Goal: Task Accomplishment & Management: Manage account settings

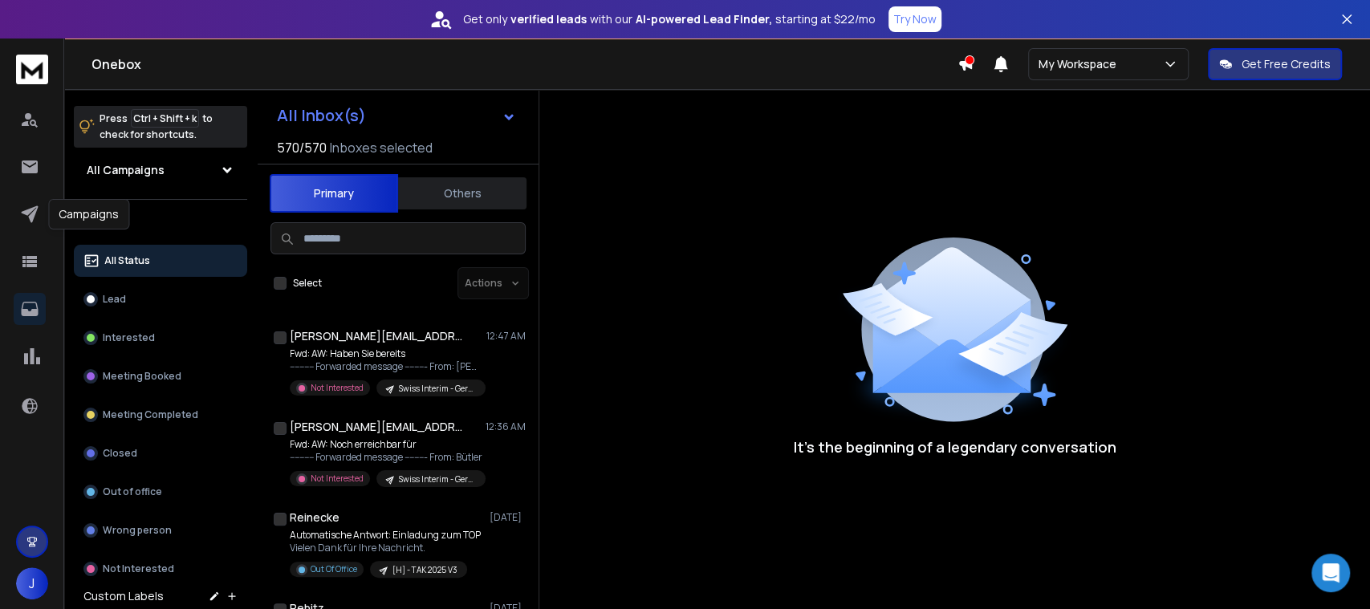
click at [42, 208] on link at bounding box center [30, 214] width 32 height 32
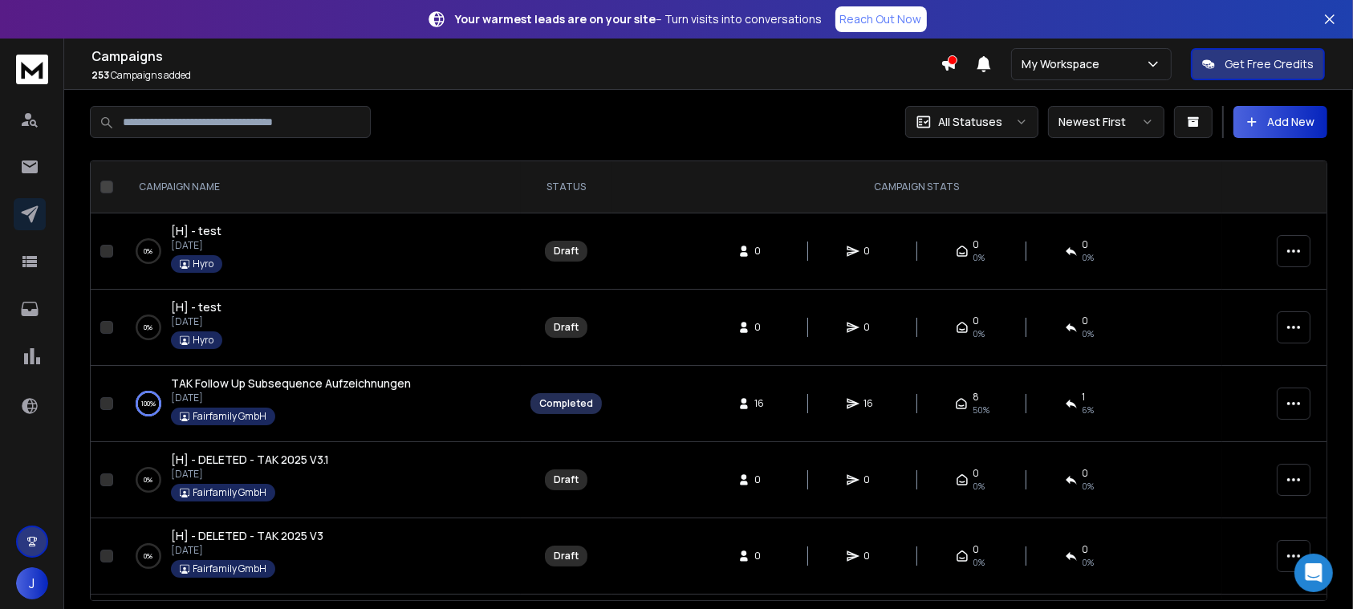
click at [218, 126] on input at bounding box center [230, 122] width 281 height 32
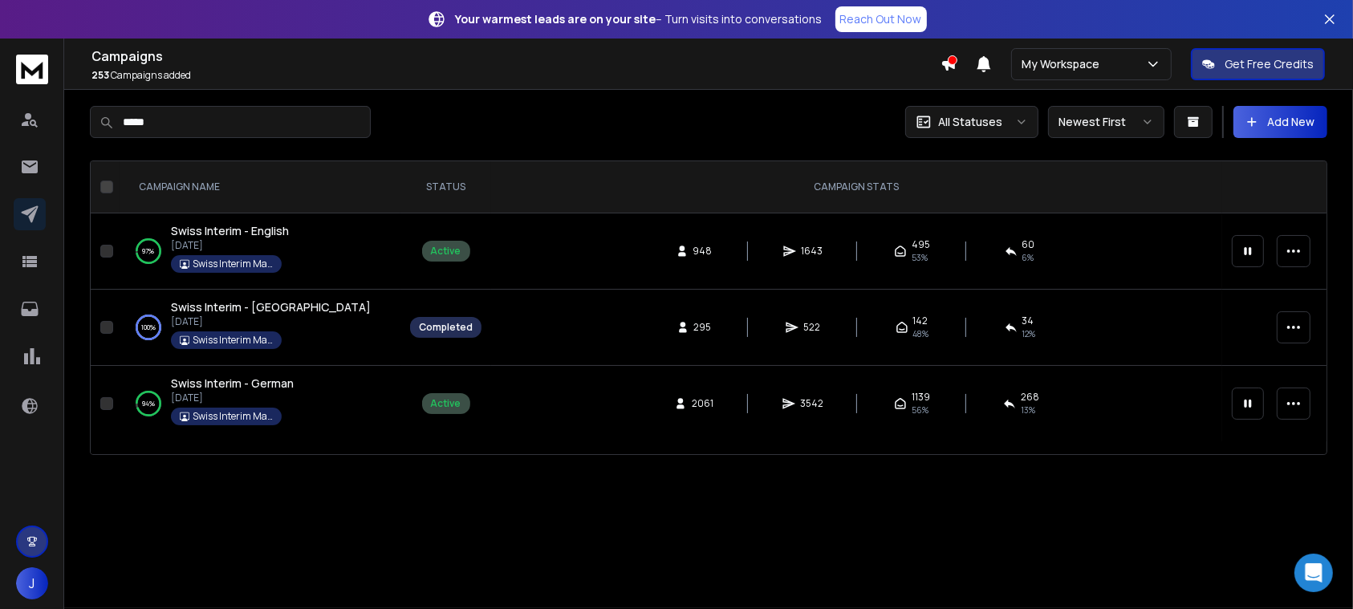
type input "*****"
click at [238, 388] on span "Swiss Interim - German" at bounding box center [232, 383] width 123 height 15
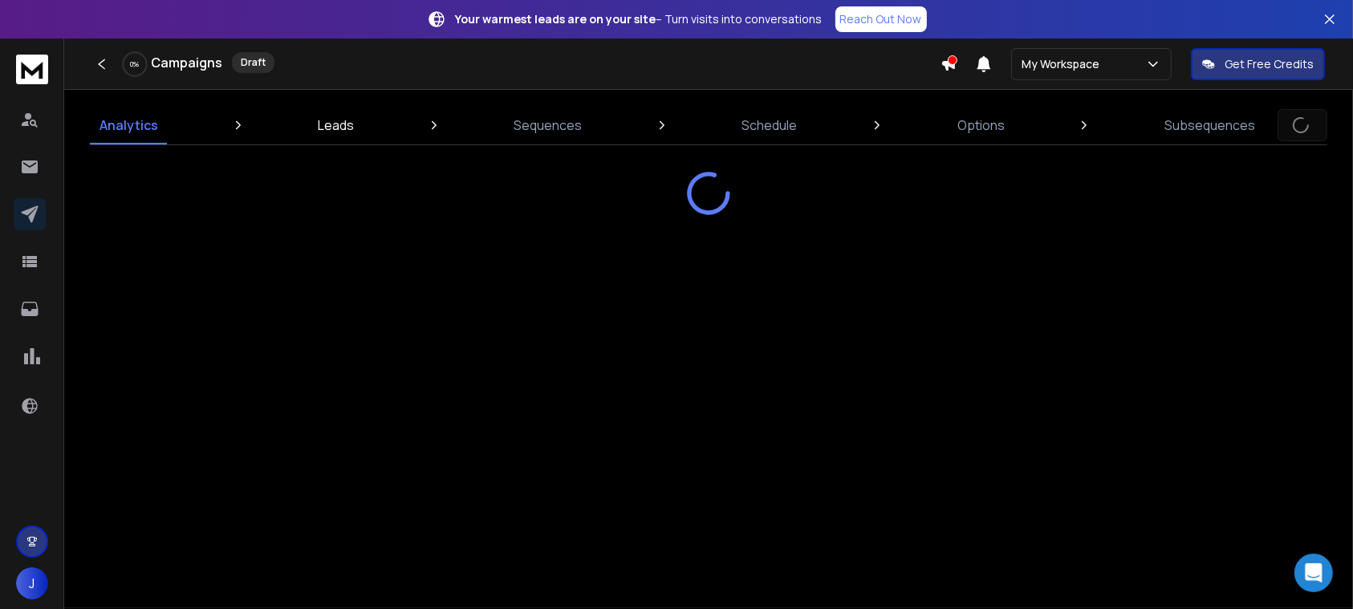
click at [347, 123] on p "Leads" at bounding box center [336, 125] width 36 height 19
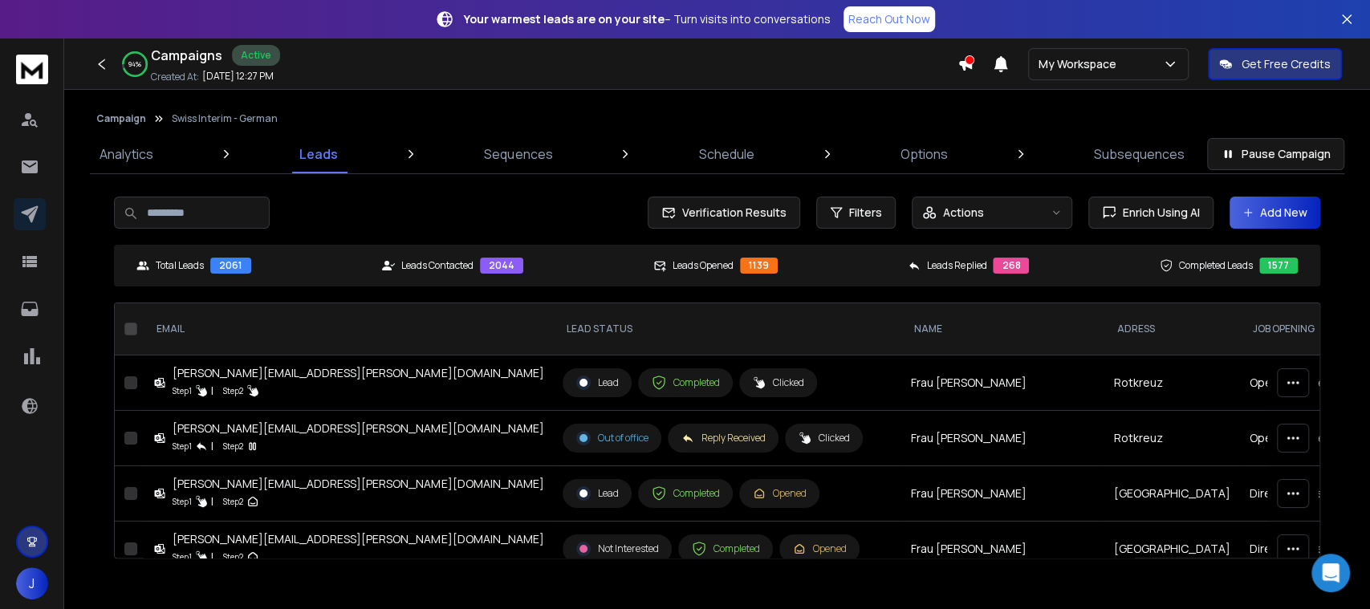
click at [1297, 203] on button "Add New" at bounding box center [1275, 213] width 91 height 32
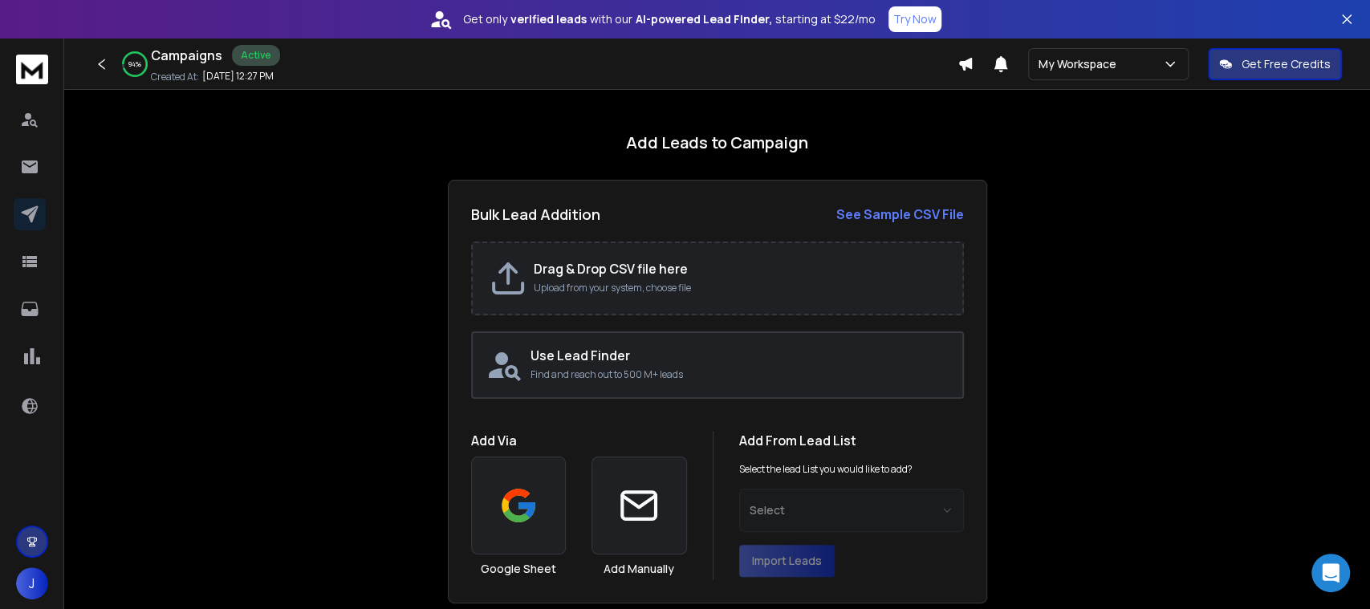
click at [1272, 216] on div "Add Leads to Campaign Bulk Lead Addition See Sample CSV File Drag & Drop CSV fi…" at bounding box center [685, 321] width 1370 height 565
click at [753, 299] on div "Drag & Drop CSV file here Upload from your system, choose file" at bounding box center [717, 279] width 493 height 74
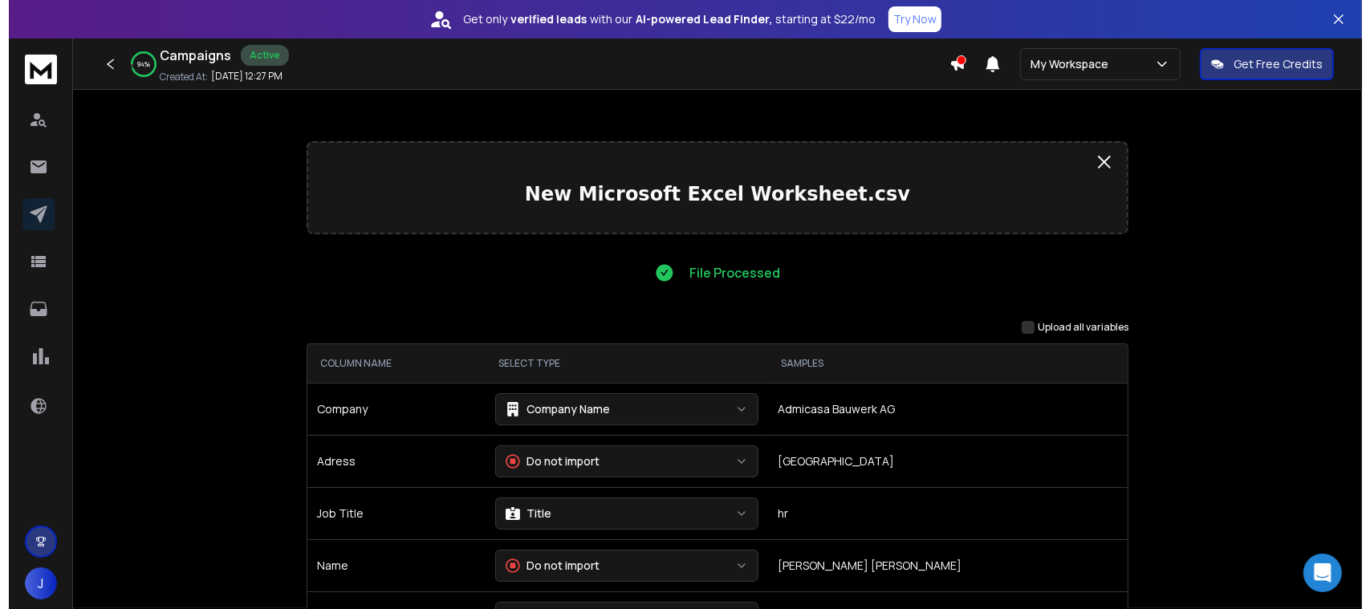
scroll to position [213, 0]
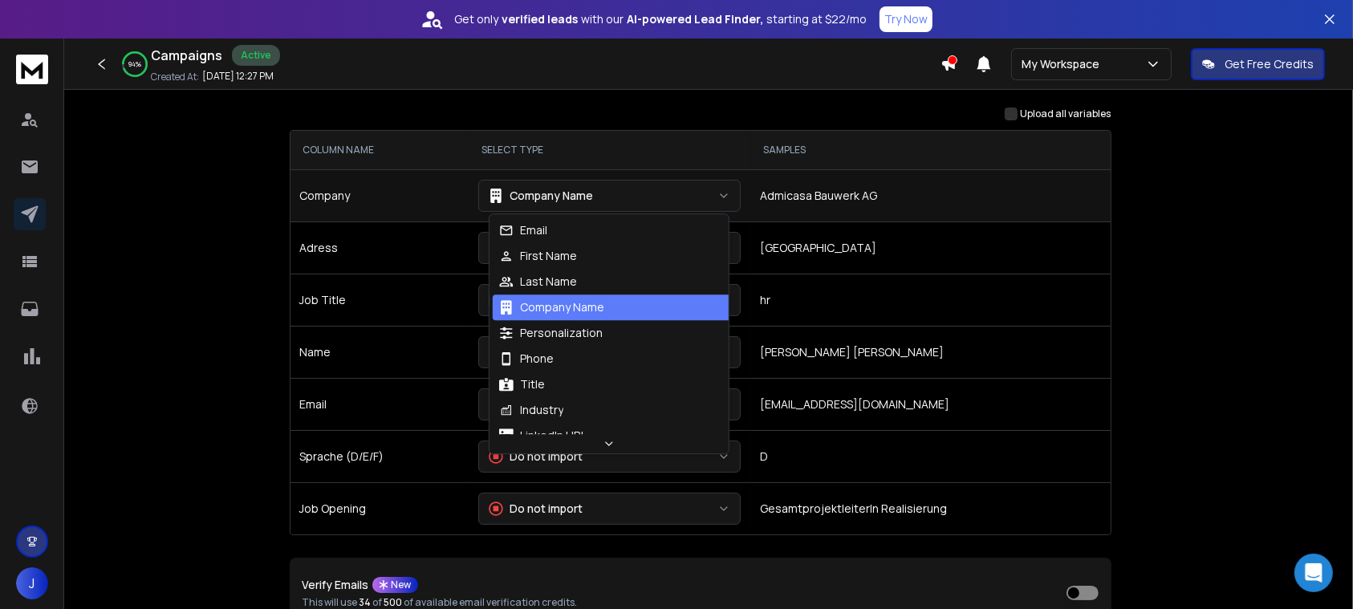
click at [539, 189] on div "Company Name" at bounding box center [541, 196] width 104 height 16
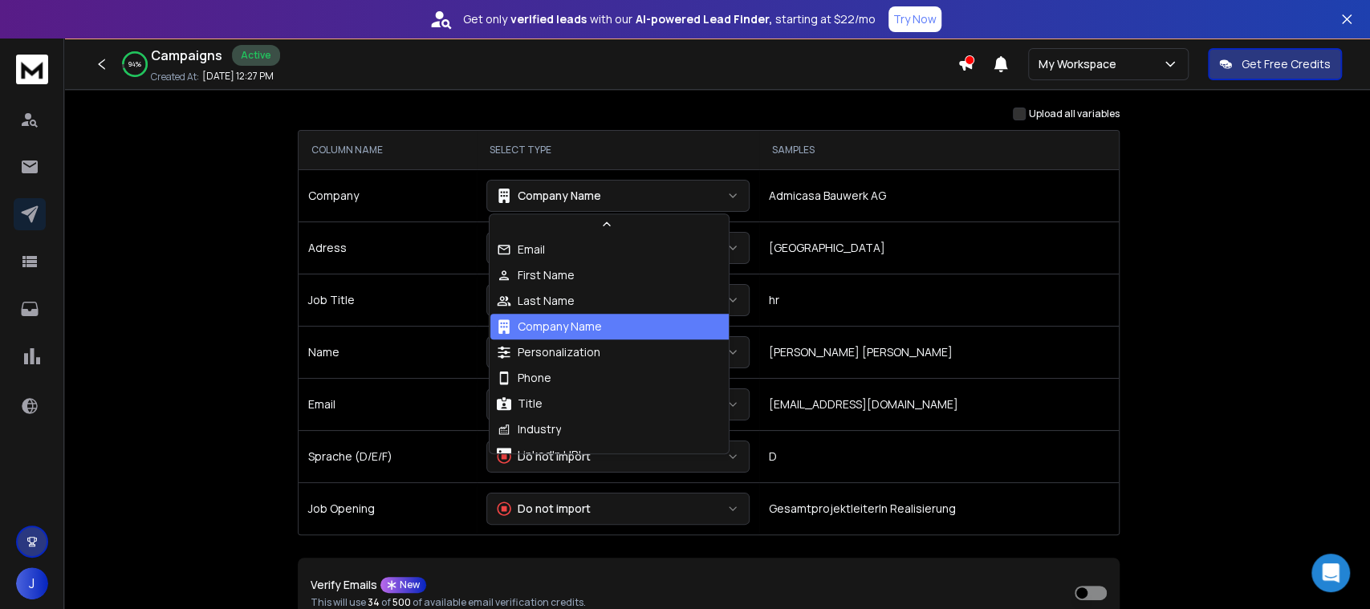
scroll to position [0, 3]
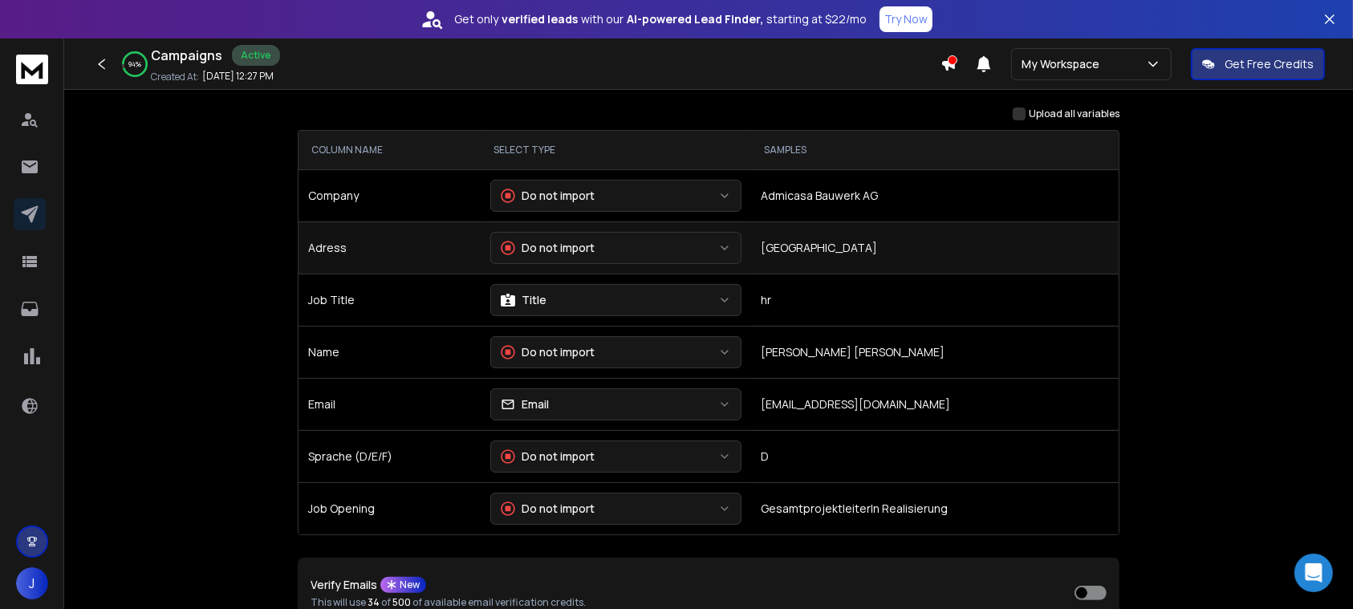
click at [559, 226] on td "Do not import" at bounding box center [616, 248] width 270 height 52
click at [551, 244] on div "Do not import" at bounding box center [557, 248] width 94 height 16
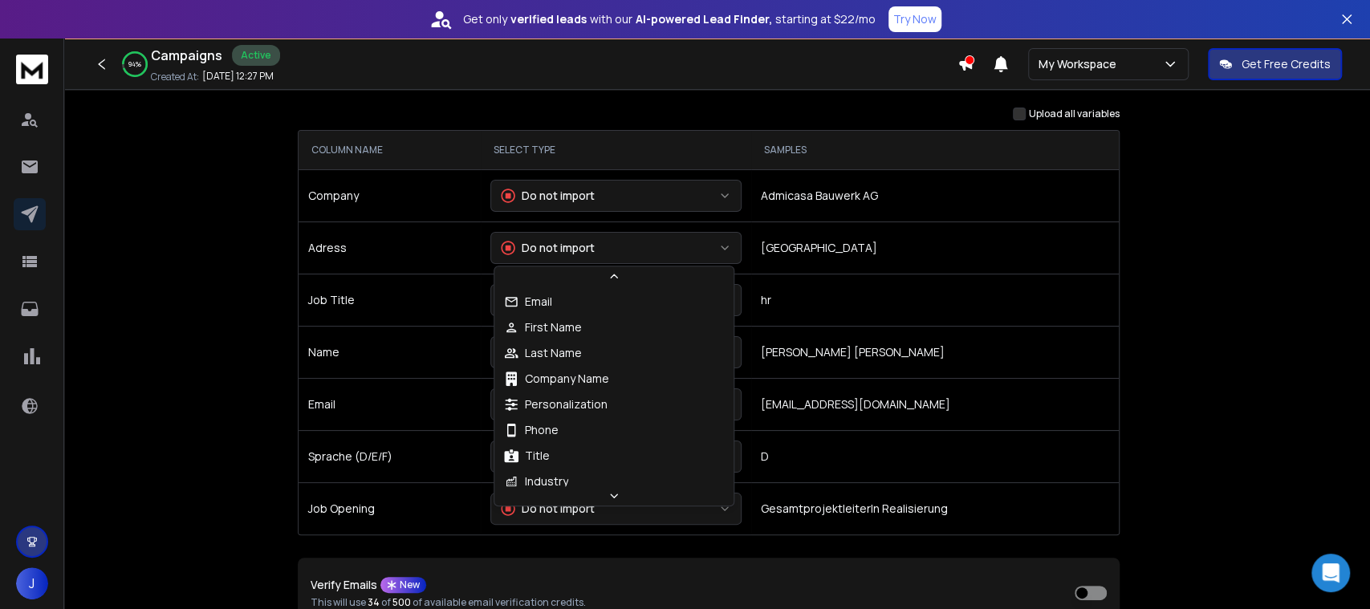
scroll to position [161, 0]
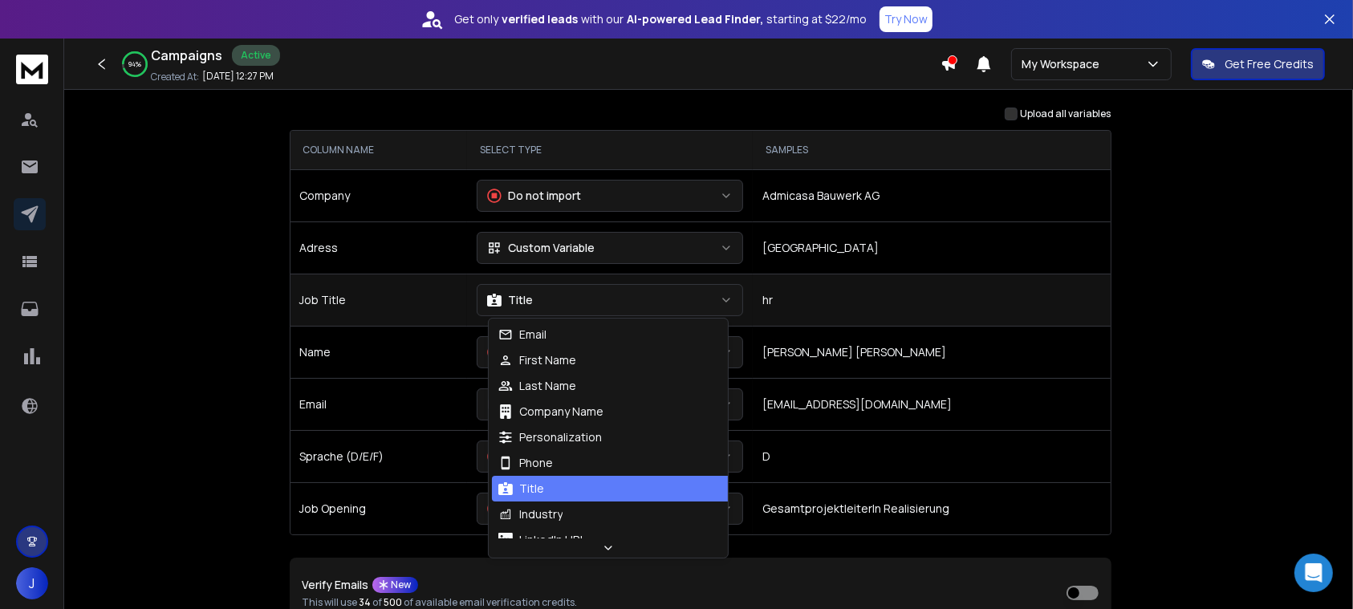
click at [559, 298] on button "Title" at bounding box center [610, 300] width 266 height 32
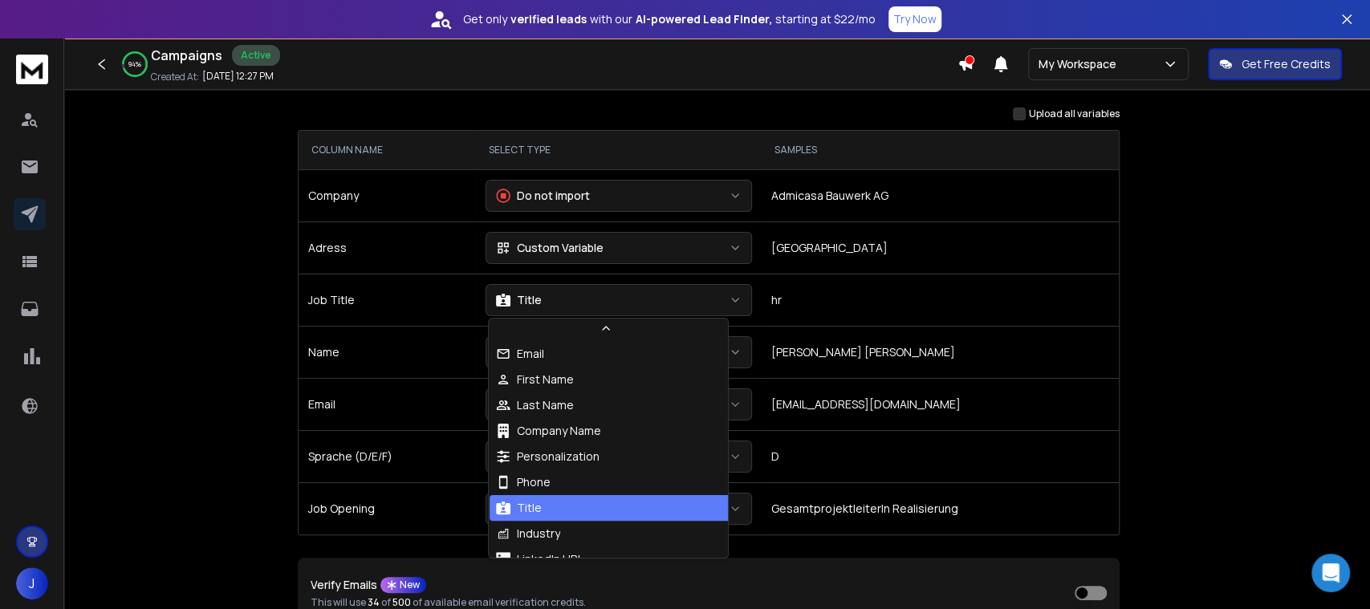
scroll to position [0, 3]
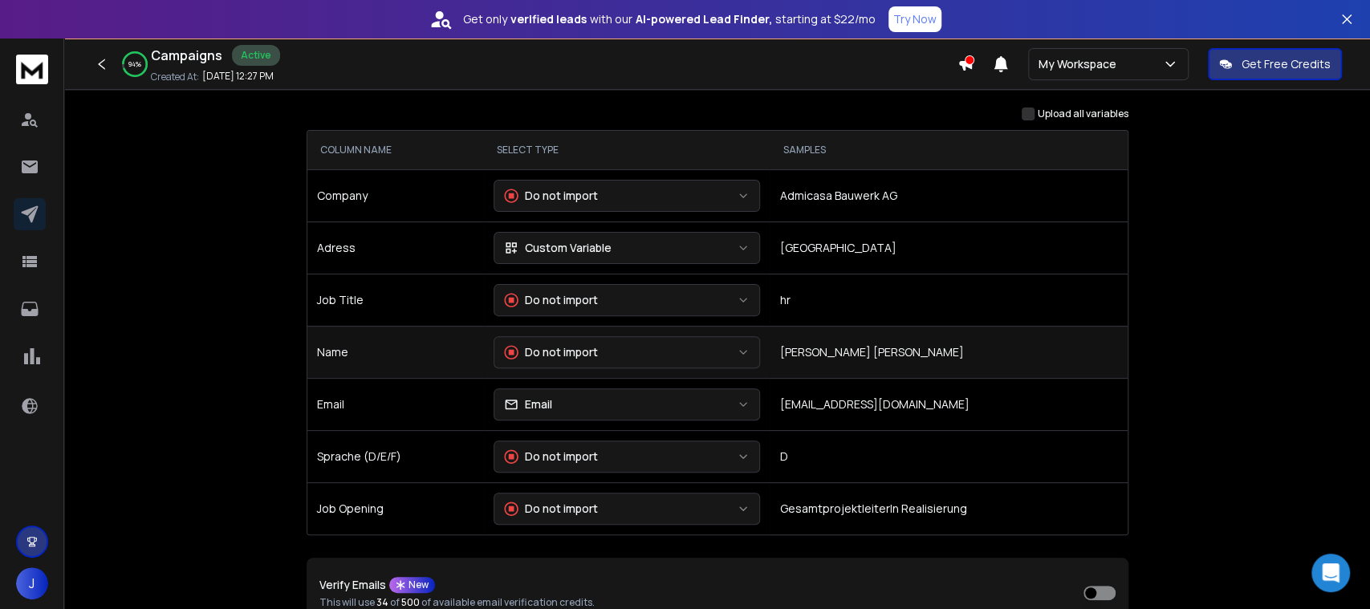
click at [569, 348] on div "Do not import" at bounding box center [551, 352] width 94 height 16
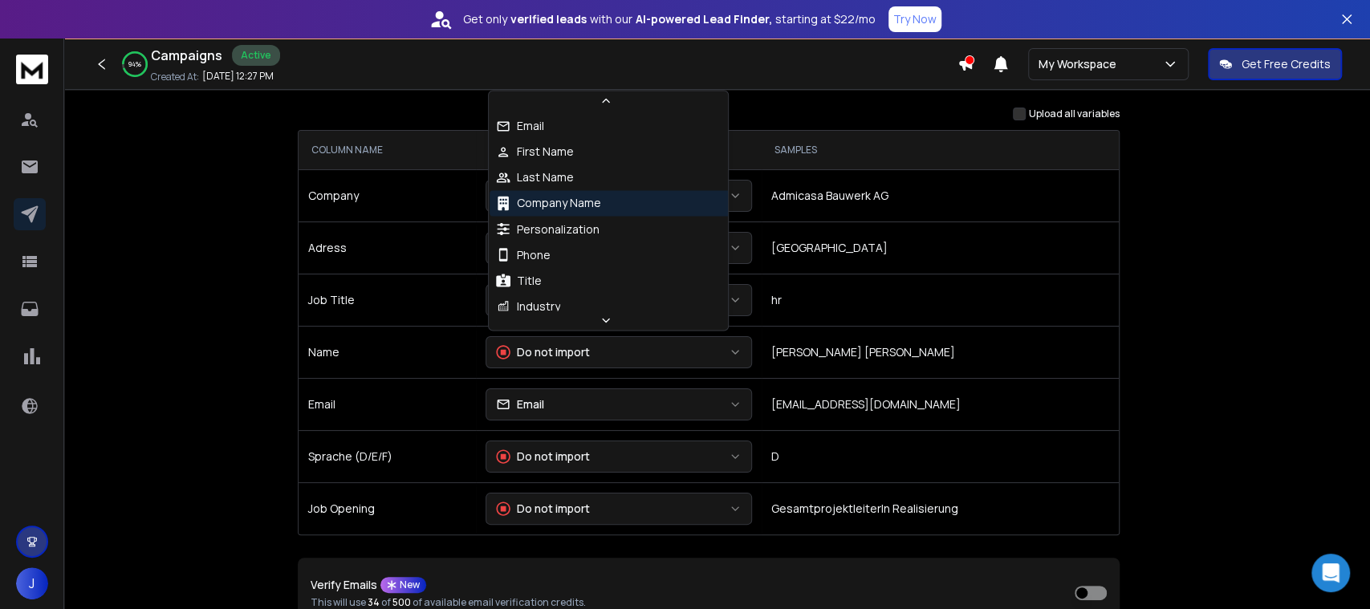
scroll to position [0, 0]
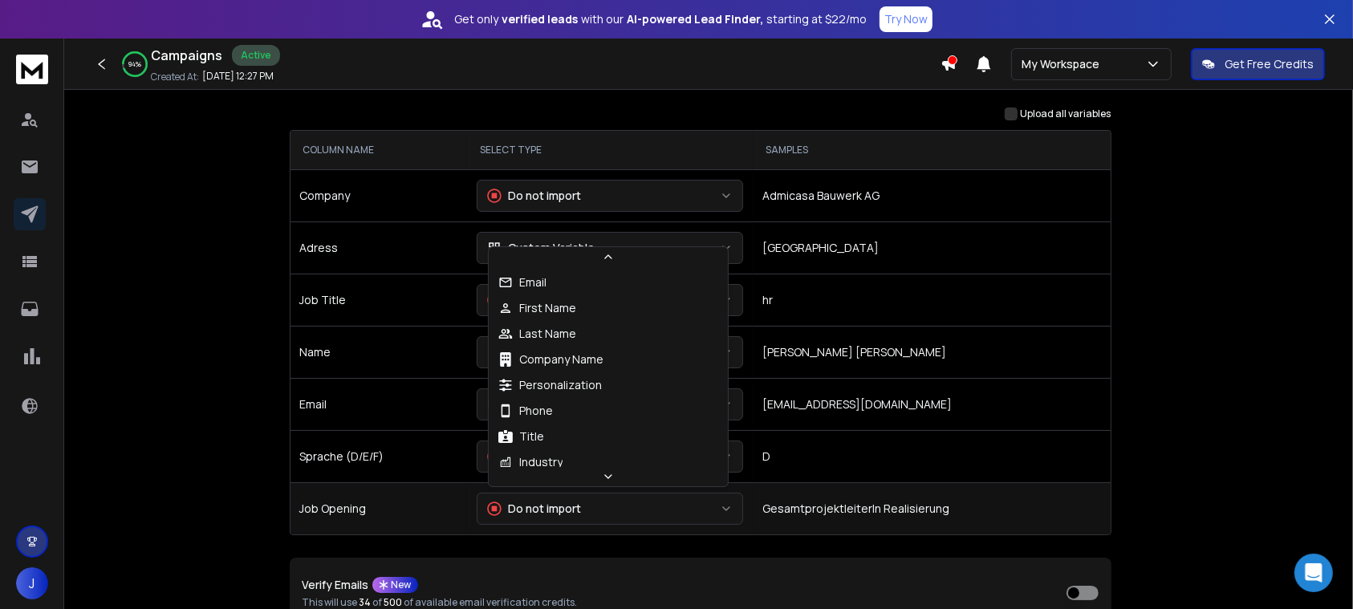
click at [539, 505] on div "Do not import" at bounding box center [534, 509] width 94 height 16
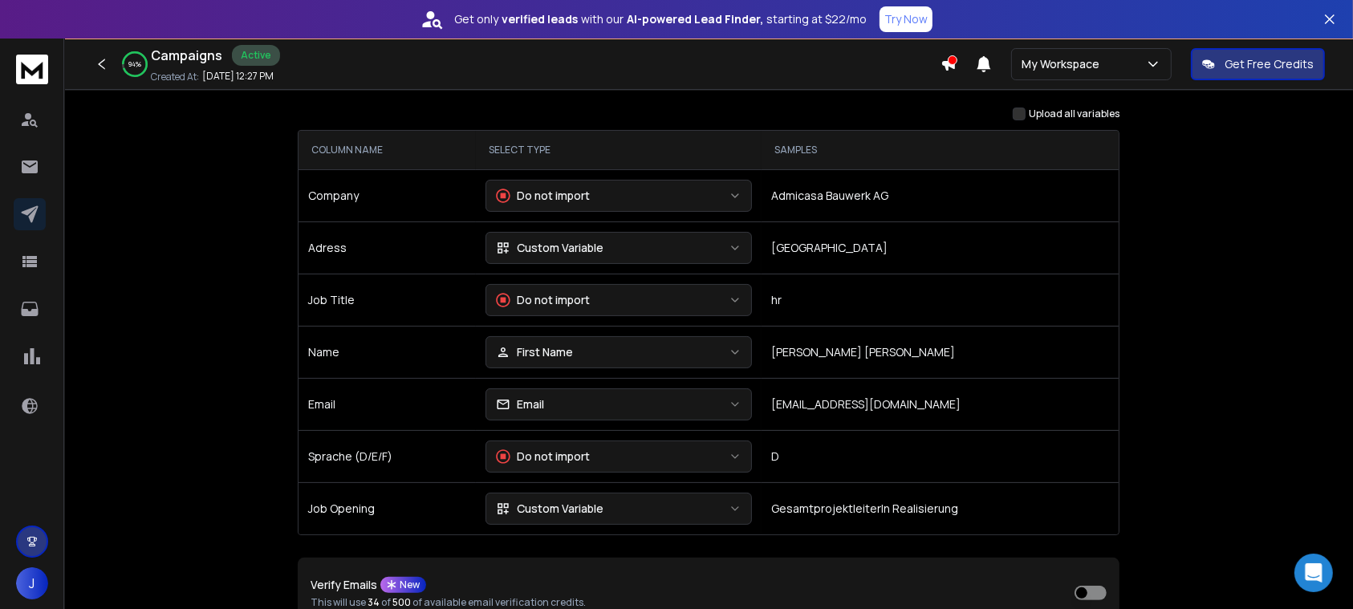
scroll to position [380, 0]
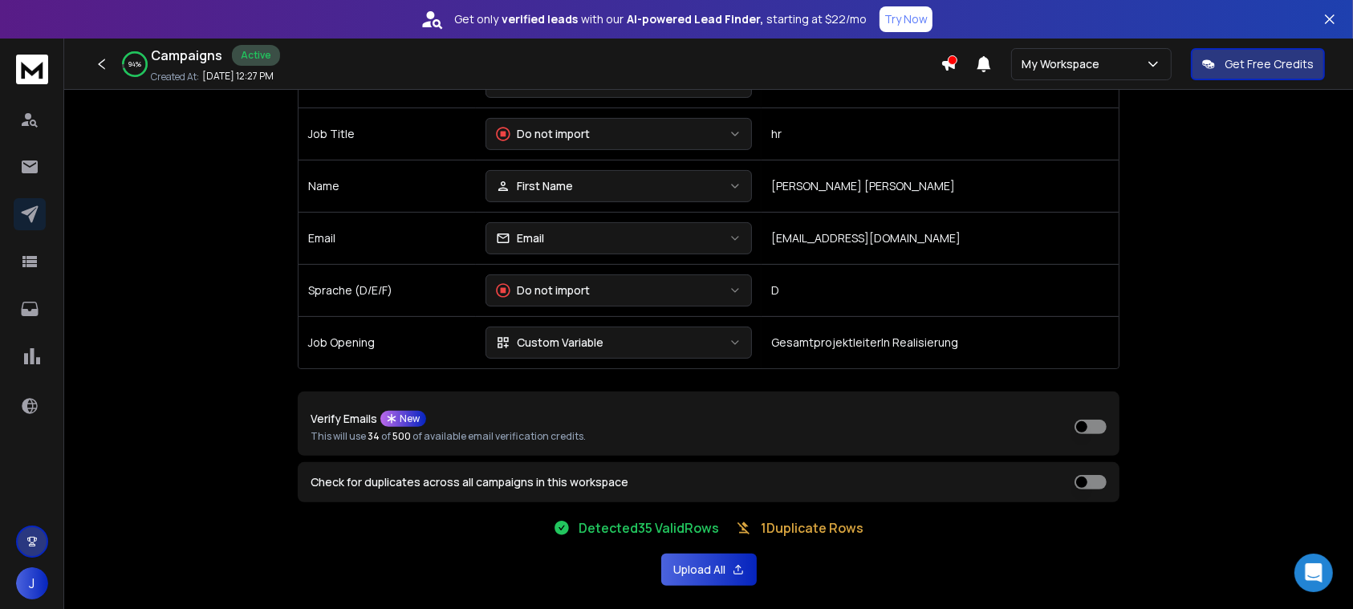
click at [692, 567] on button "Upload All" at bounding box center [709, 570] width 96 height 32
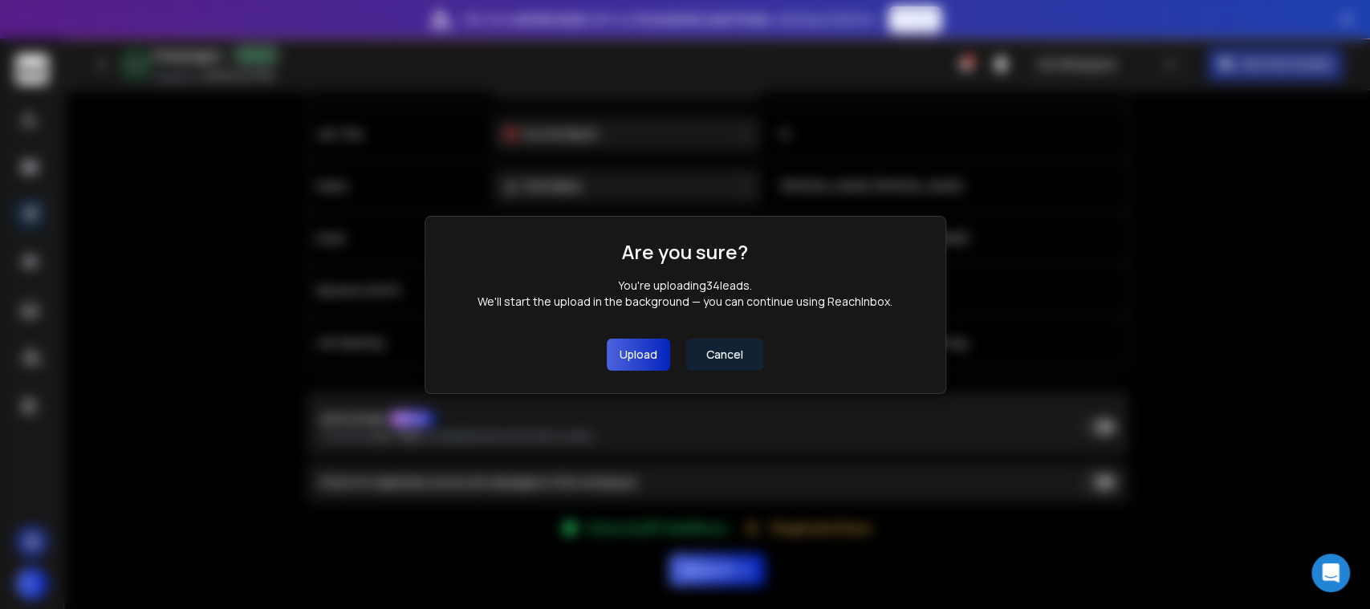
click at [636, 350] on button "Upload" at bounding box center [638, 355] width 63 height 32
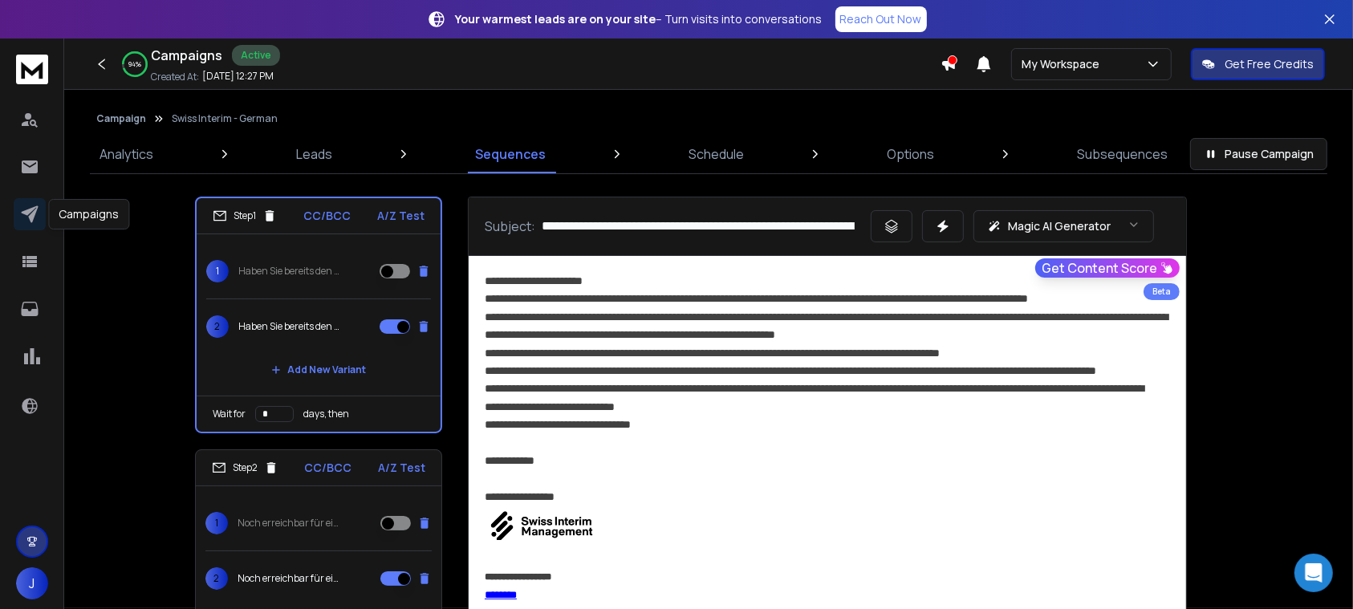
click at [31, 201] on link at bounding box center [30, 214] width 32 height 32
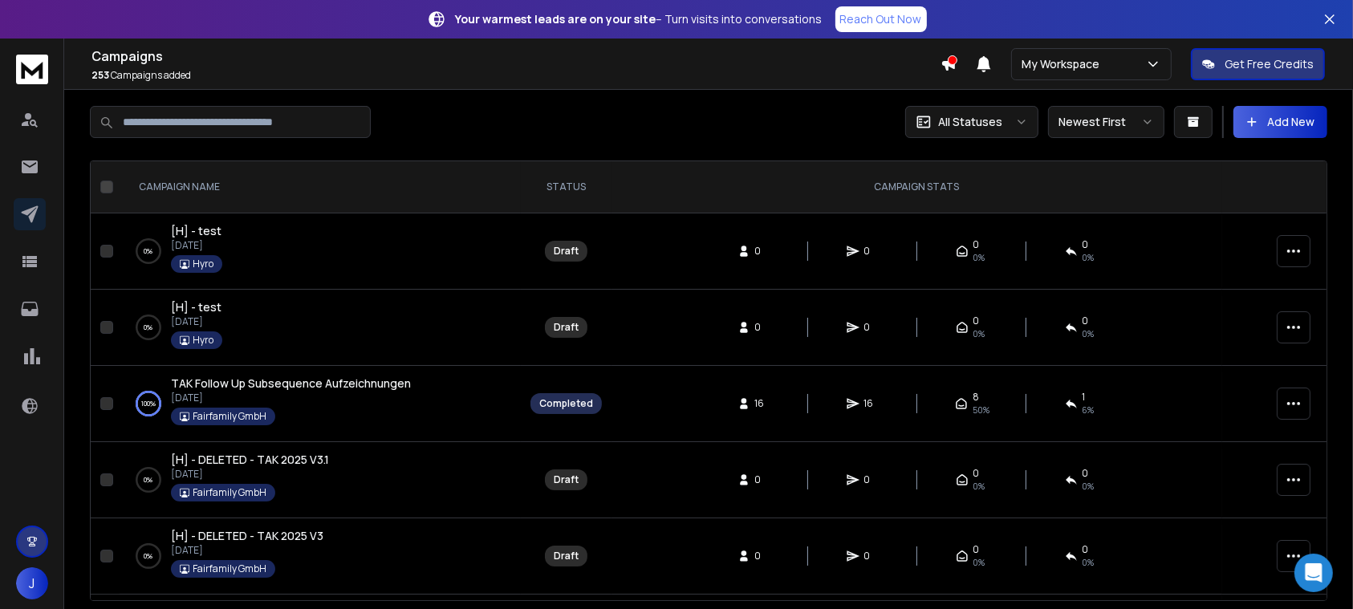
click at [225, 129] on input at bounding box center [230, 122] width 281 height 32
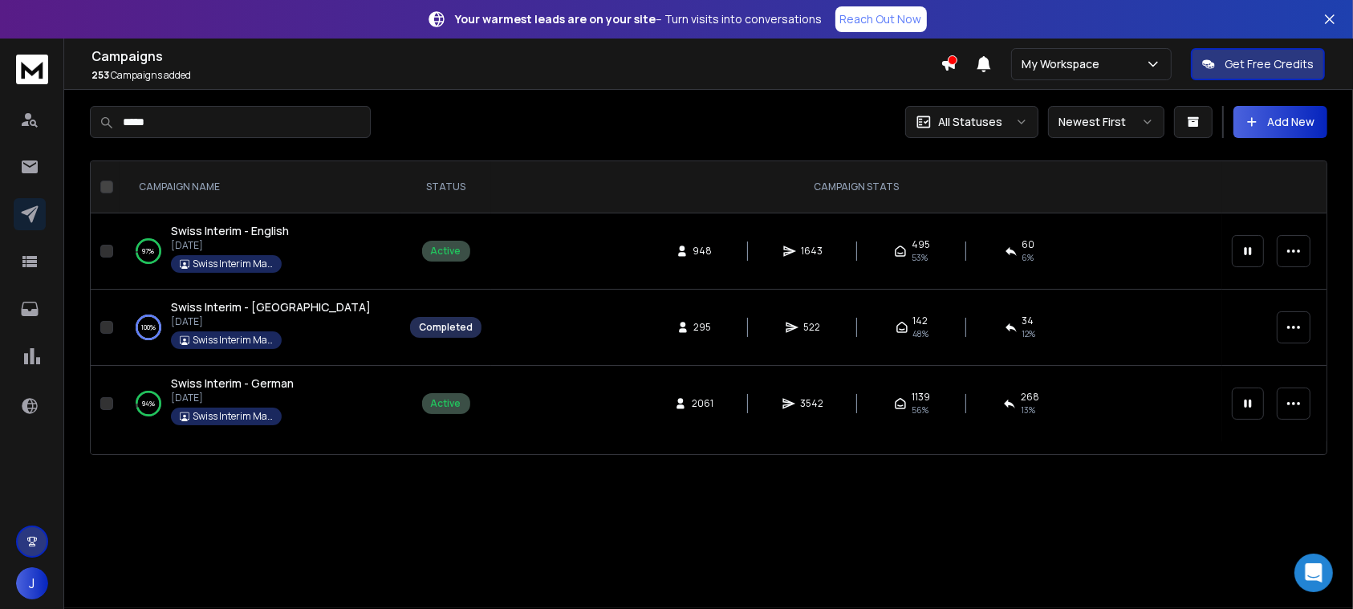
type input "*****"
click at [263, 234] on span "Swiss Interim - English" at bounding box center [230, 230] width 118 height 15
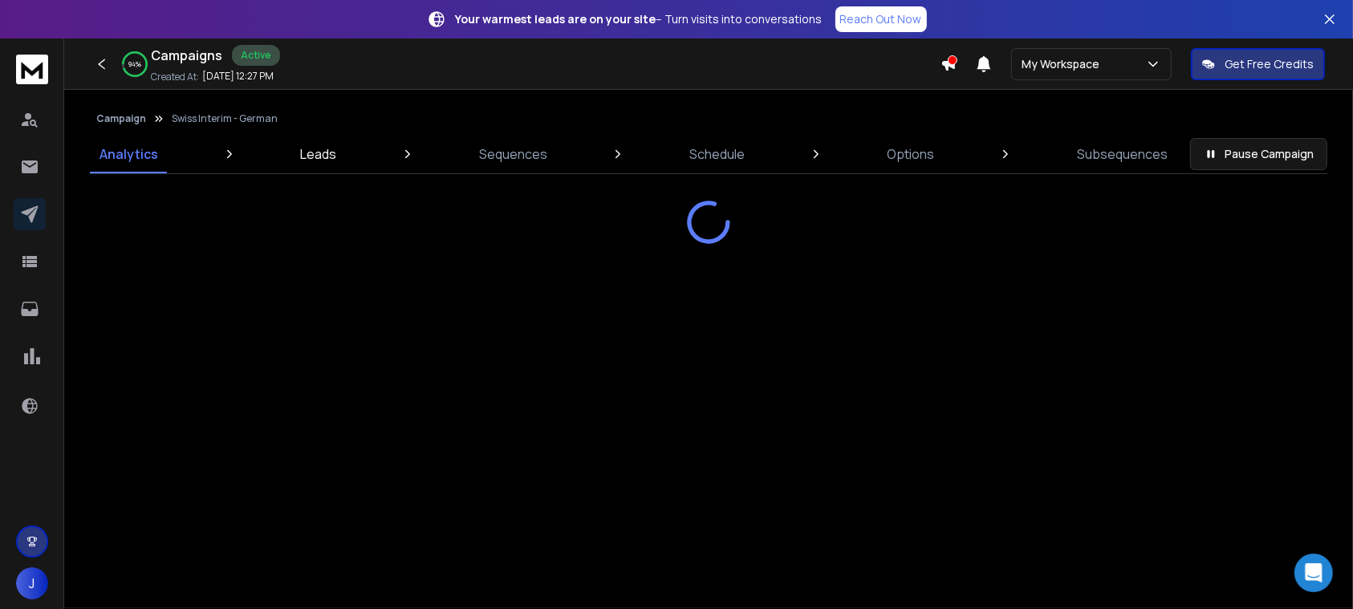
click at [305, 164] on link "Leads" at bounding box center [318, 154] width 55 height 39
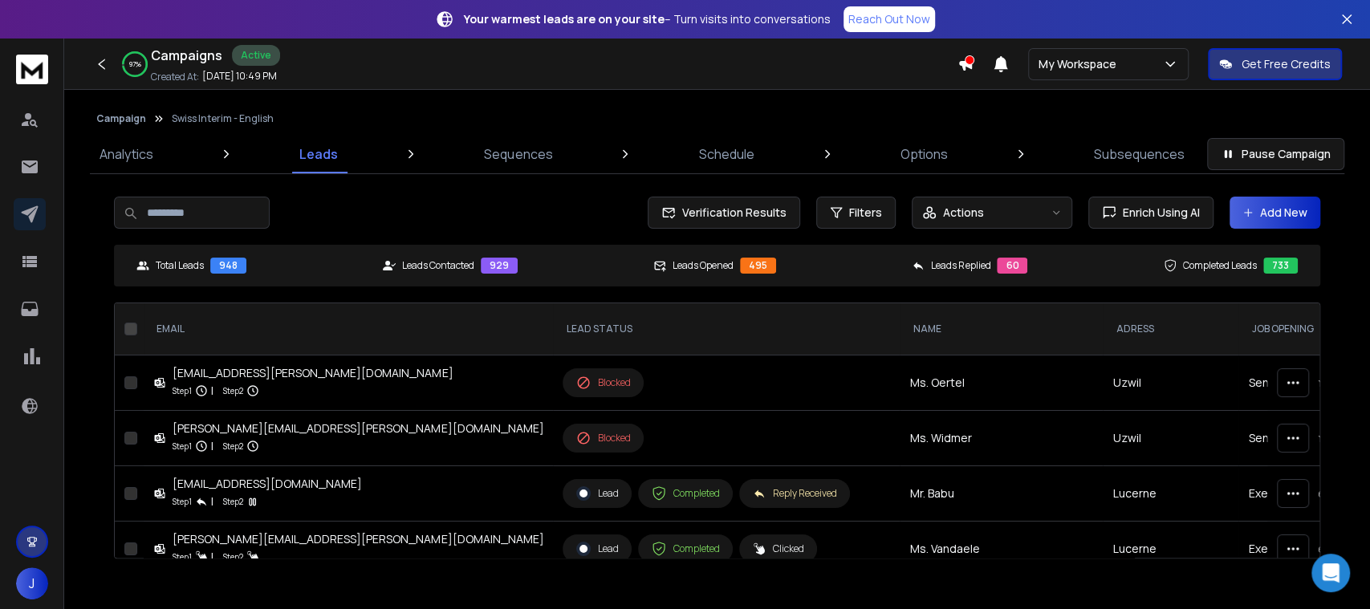
click at [1252, 209] on icon at bounding box center [1247, 212] width 11 height 11
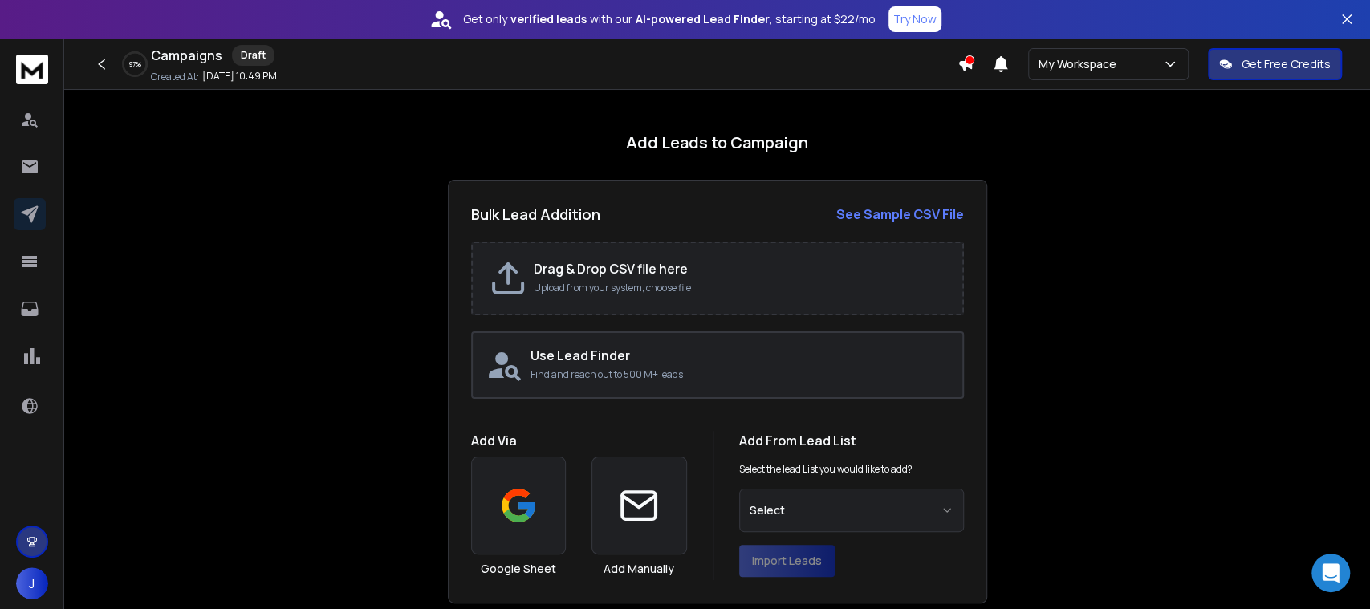
click at [674, 293] on p "Upload from your system, choose file" at bounding box center [740, 288] width 413 height 13
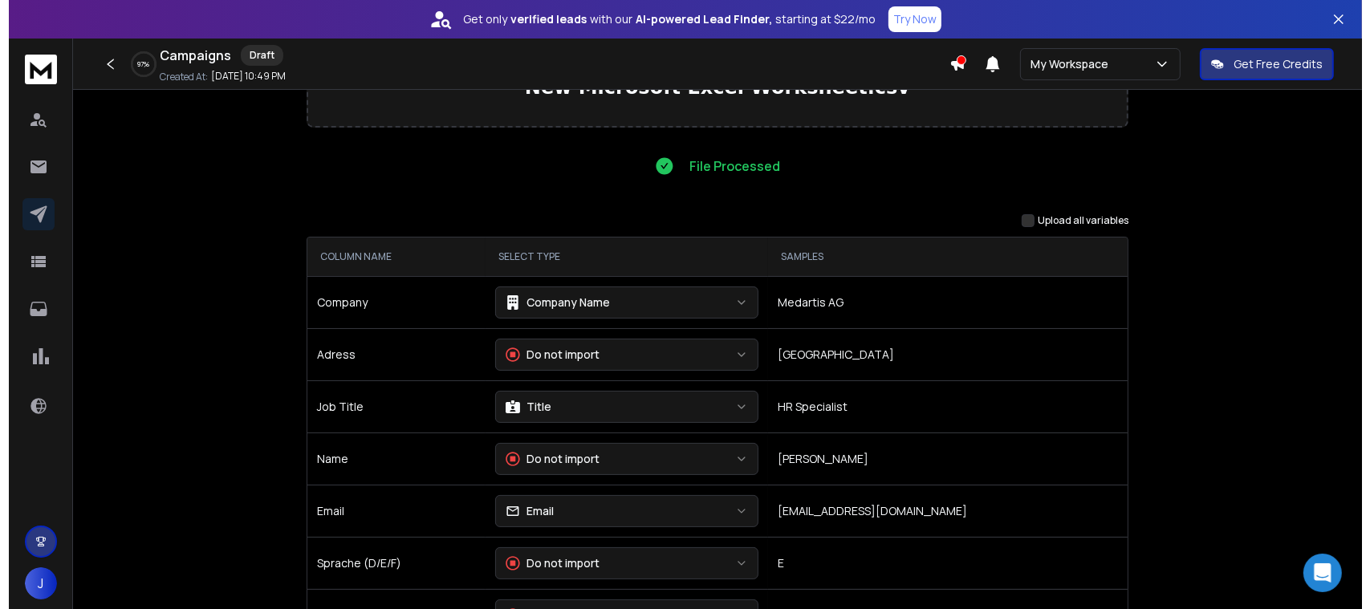
scroll to position [213, 0]
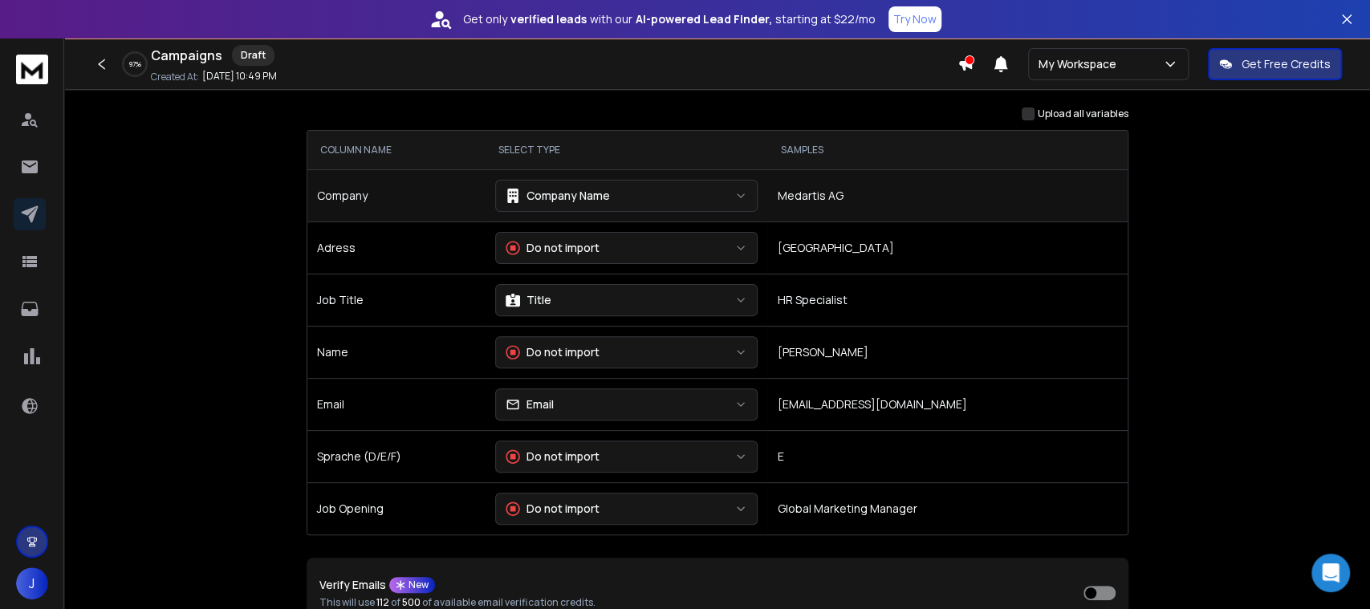
click at [610, 194] on div "Company Name" at bounding box center [558, 196] width 104 height 16
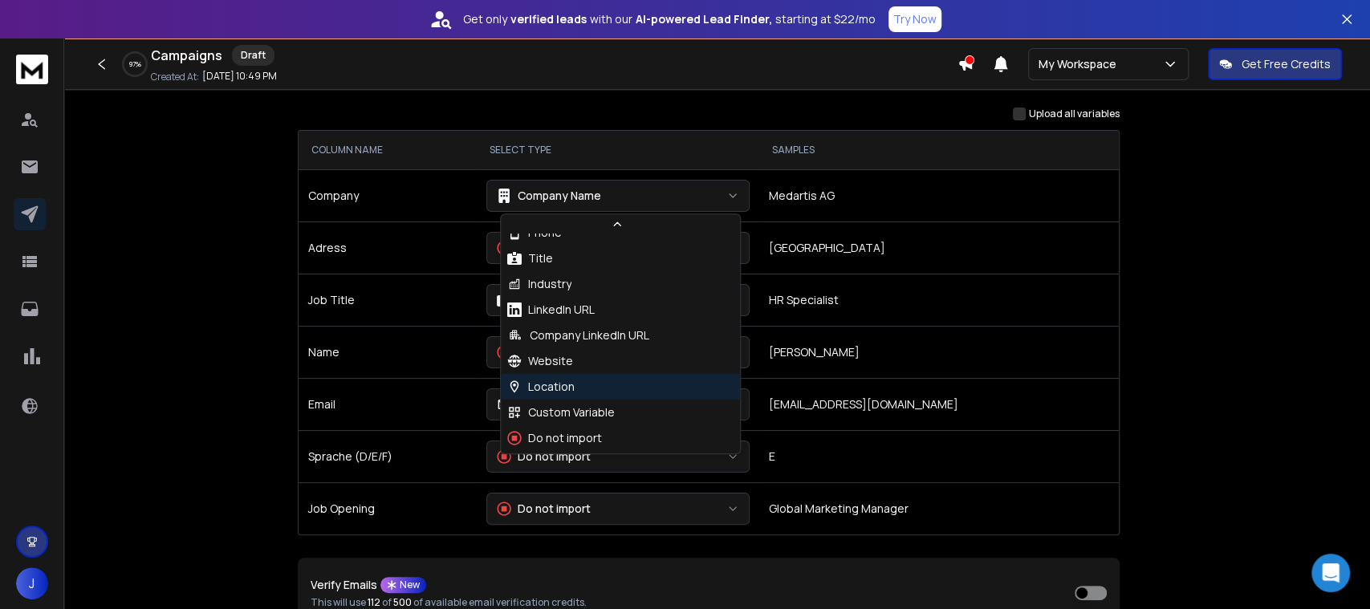
scroll to position [145, 0]
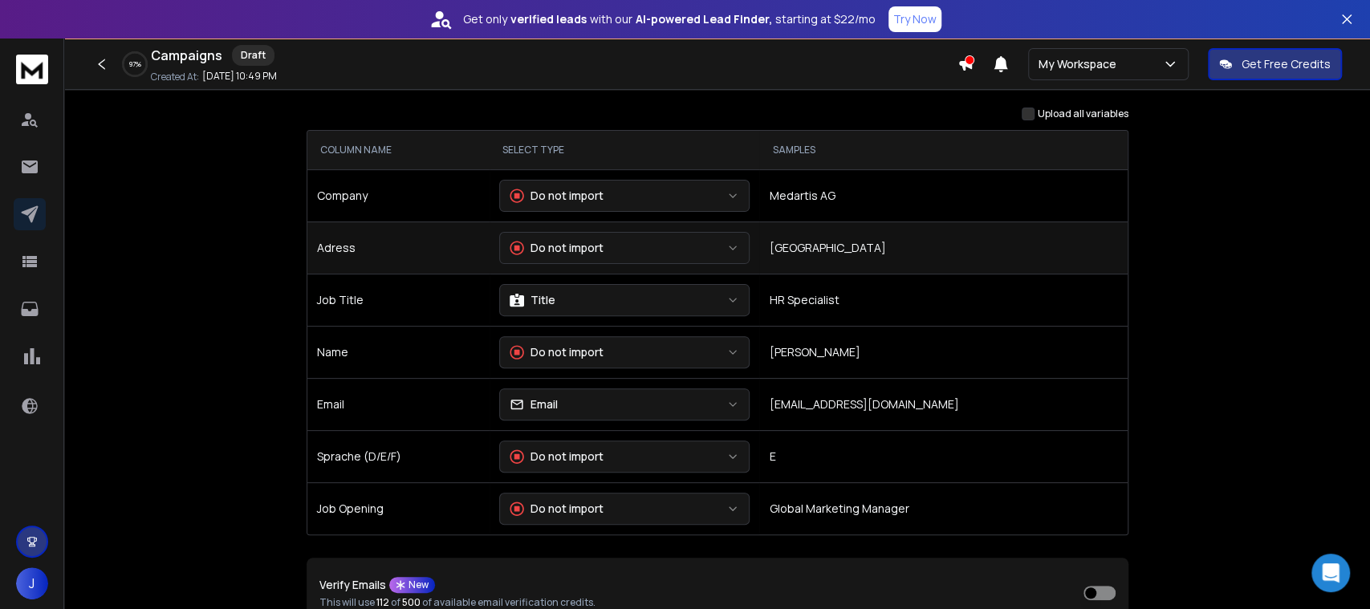
click at [589, 247] on div "Do not import" at bounding box center [557, 248] width 94 height 16
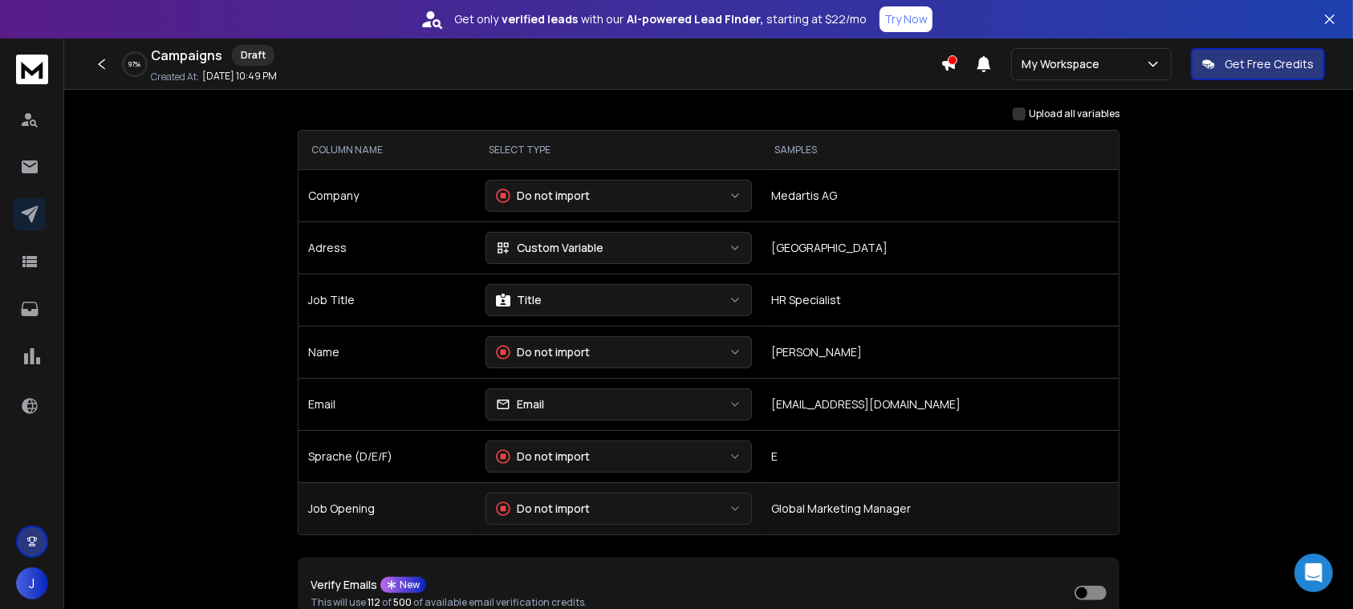
click at [578, 514] on div "Do not import" at bounding box center [543, 509] width 94 height 16
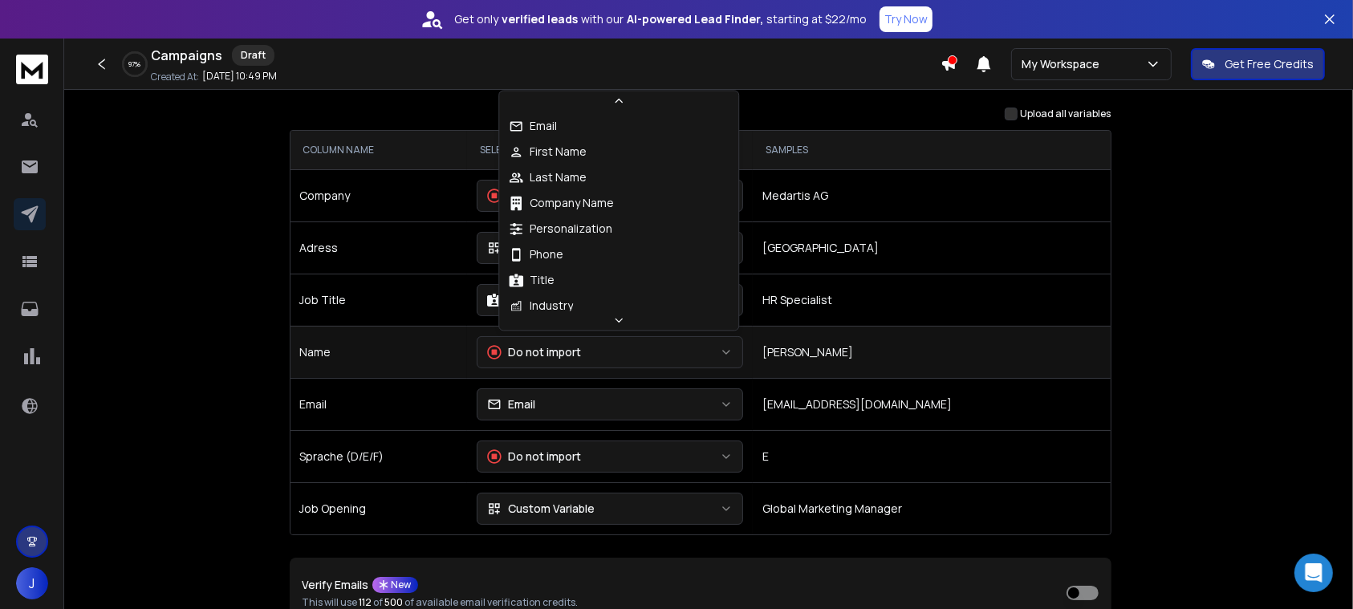
click at [575, 348] on div "Do not import" at bounding box center [534, 352] width 94 height 16
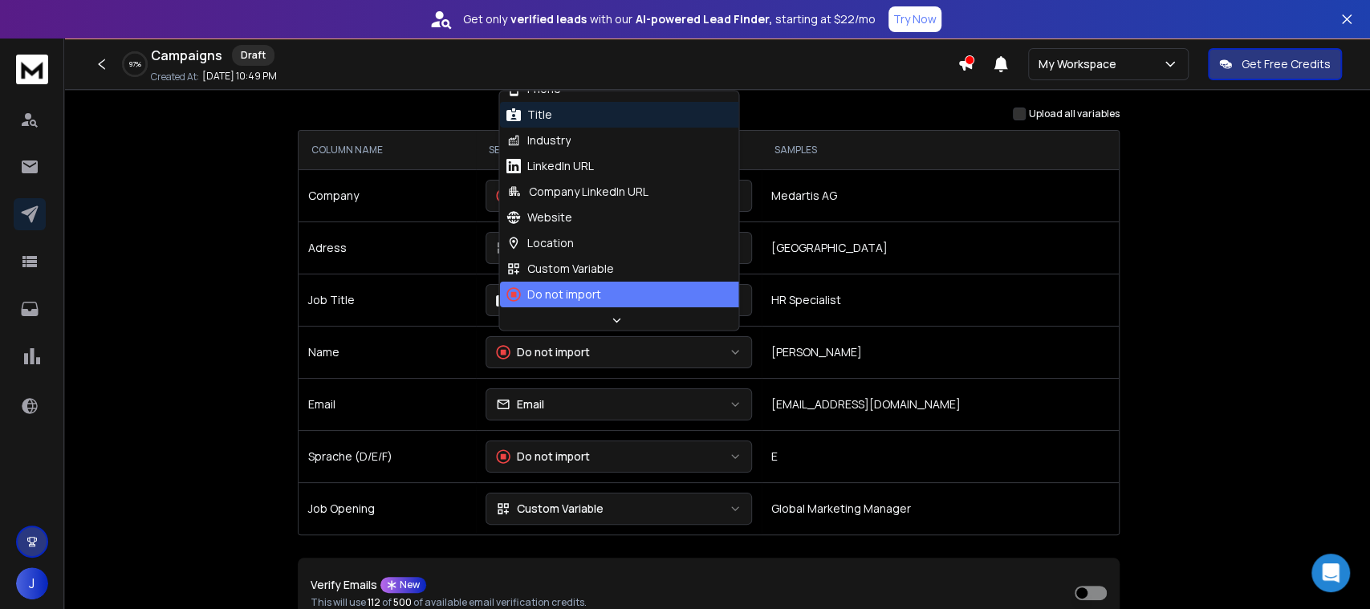
scroll to position [0, 0]
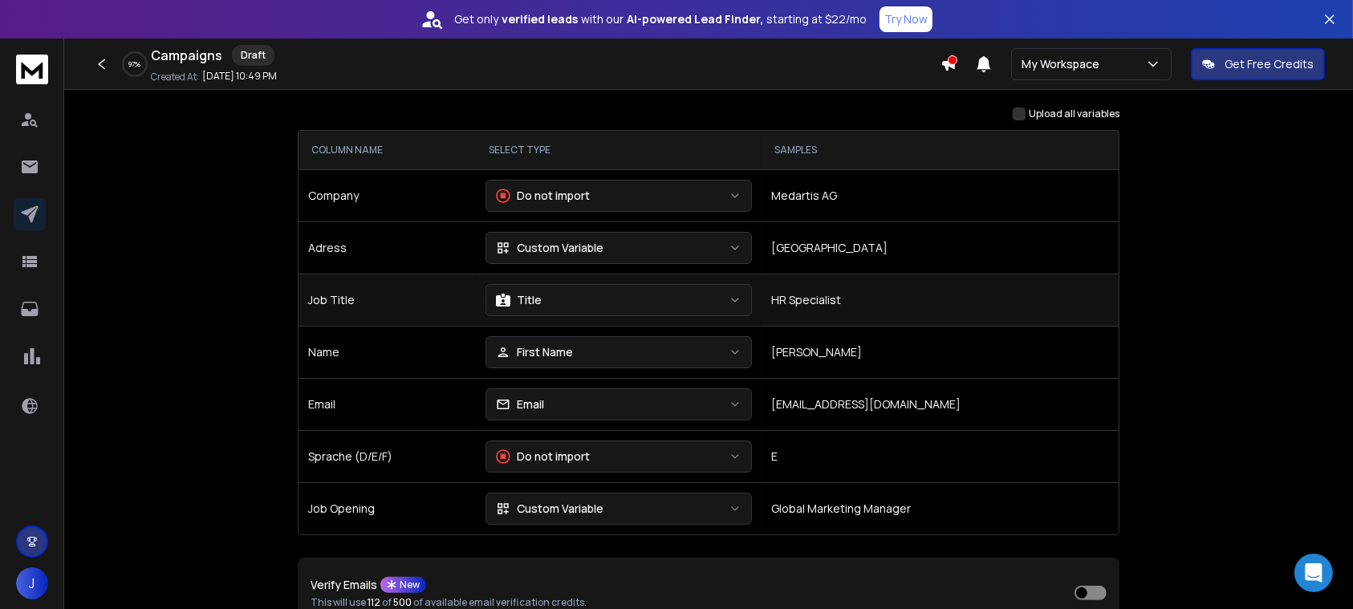
click at [542, 297] on div "Title" at bounding box center [519, 300] width 46 height 16
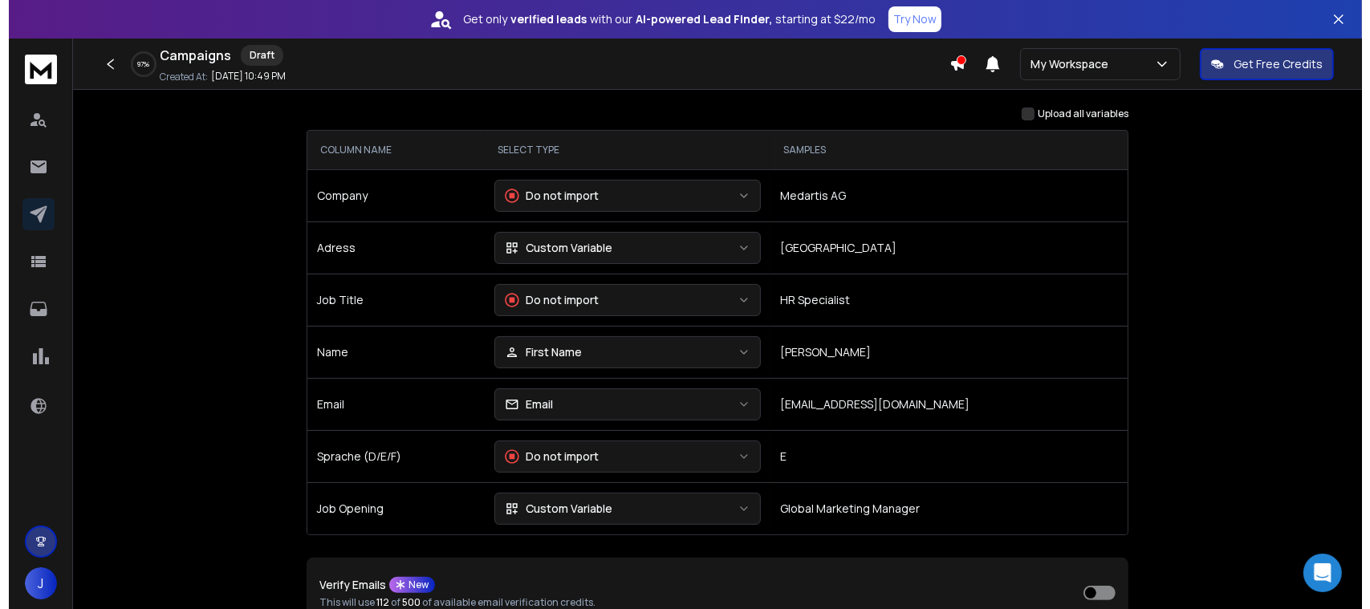
scroll to position [380, 0]
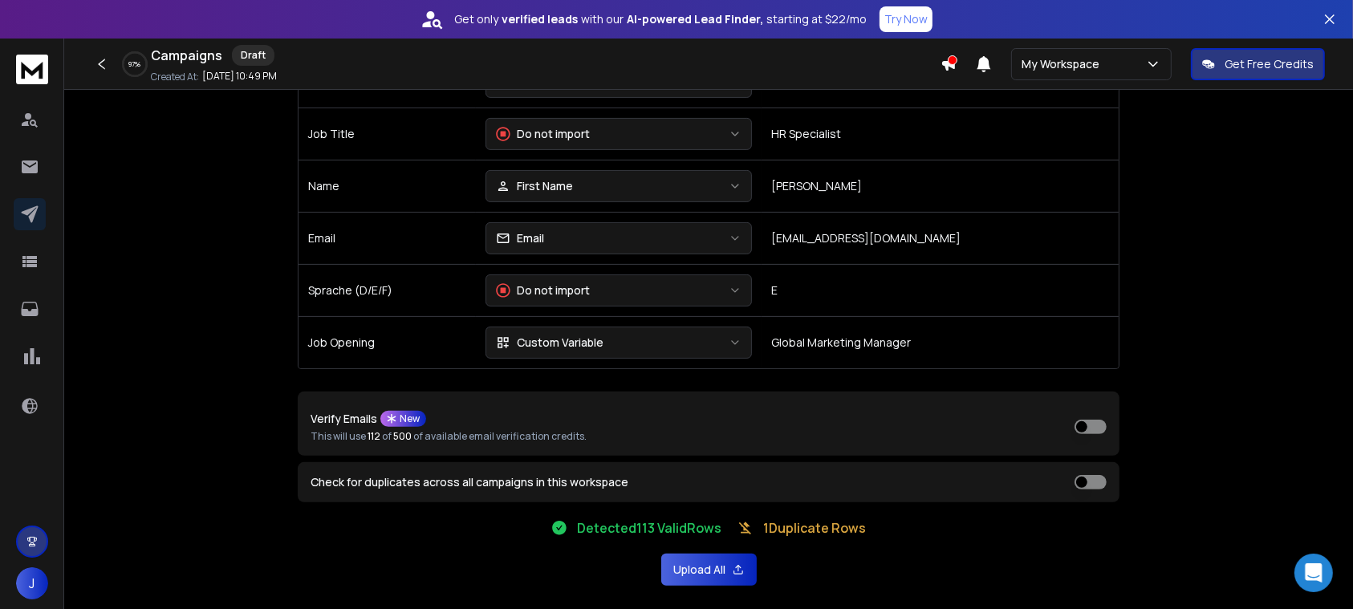
click at [707, 569] on button "Upload All" at bounding box center [709, 570] width 96 height 32
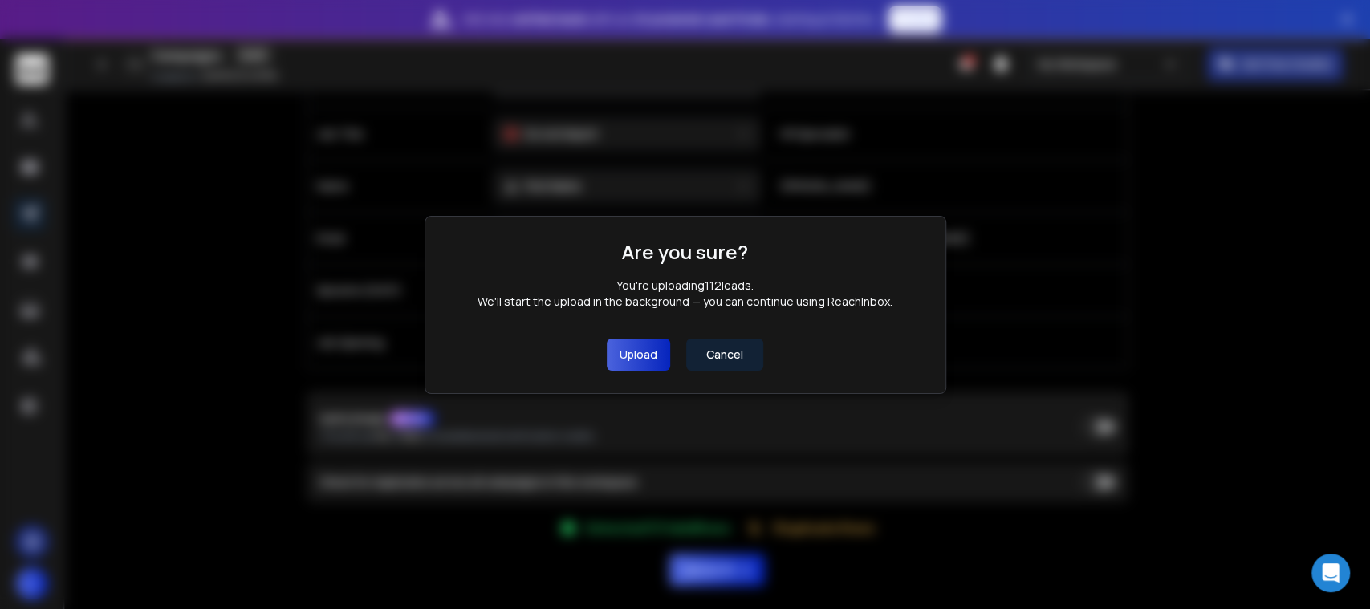
click at [639, 360] on button "Upload" at bounding box center [638, 355] width 63 height 32
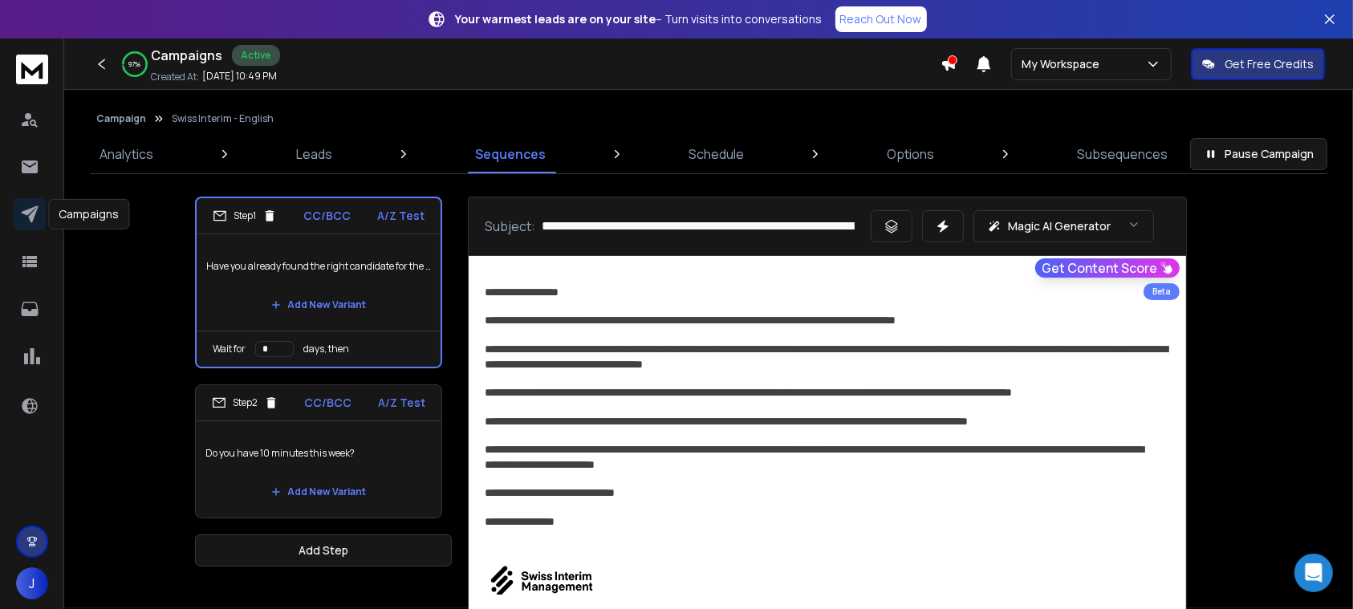
click at [33, 219] on icon at bounding box center [29, 214] width 19 height 19
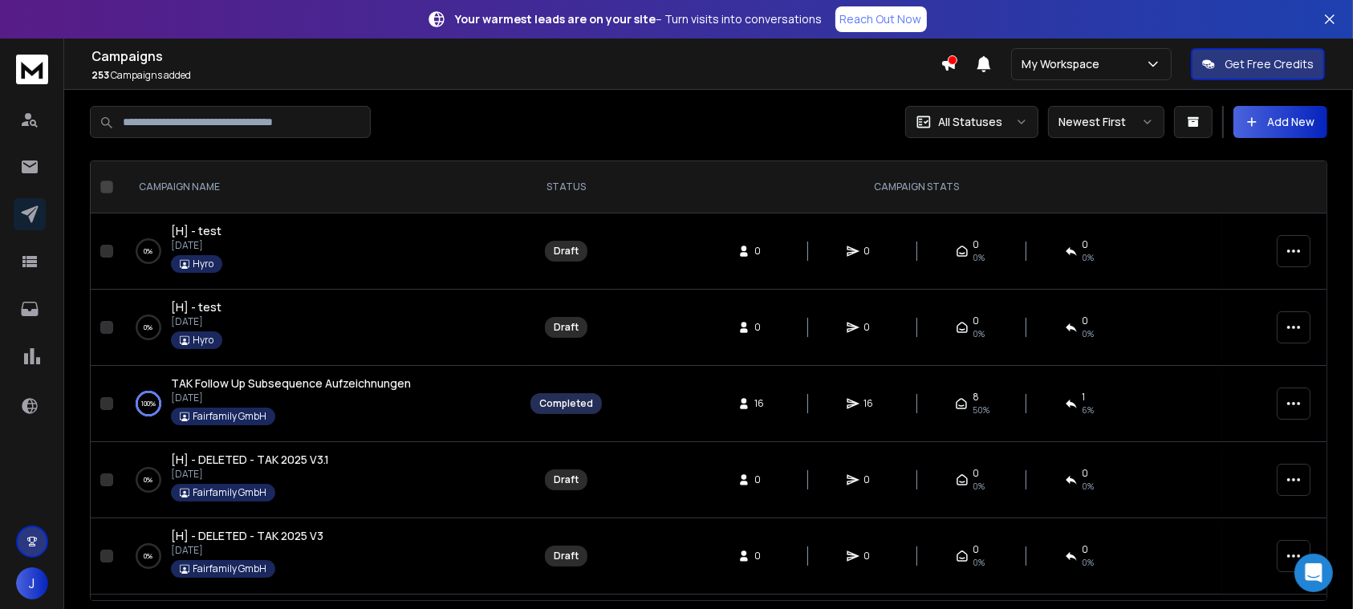
click at [213, 128] on input at bounding box center [230, 122] width 281 height 32
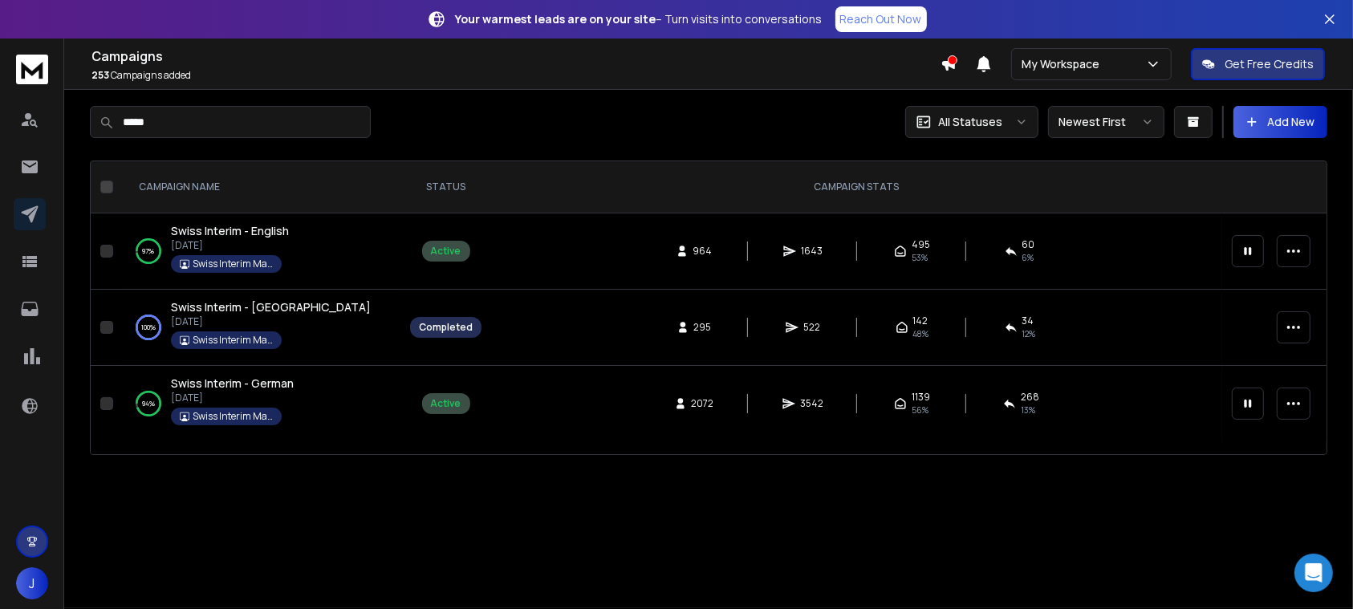
type input "*****"
click at [251, 313] on span "Swiss Interim - France" at bounding box center [271, 306] width 200 height 15
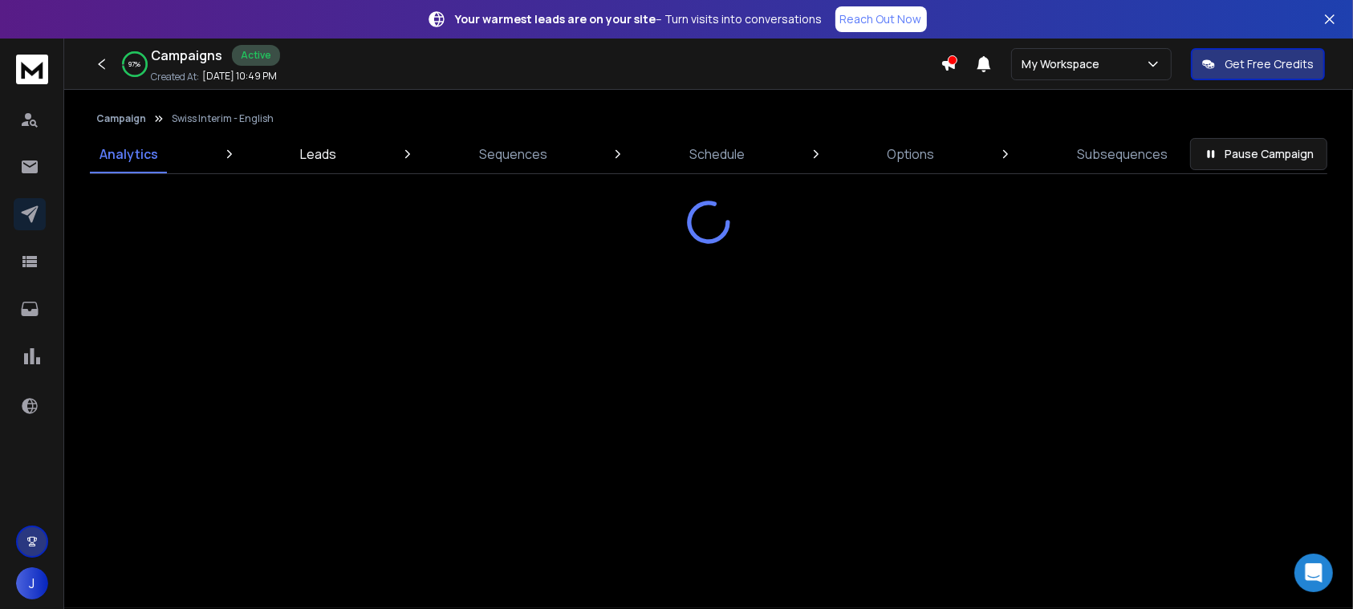
click at [314, 157] on p "Leads" at bounding box center [318, 153] width 36 height 19
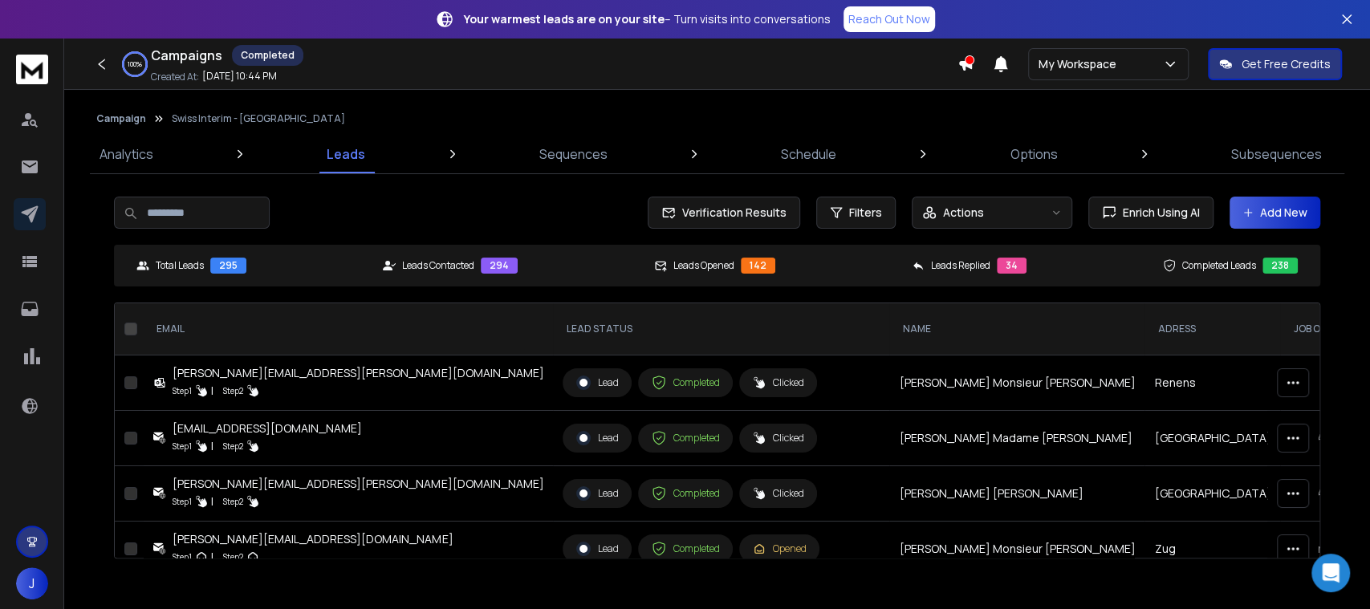
click at [1280, 216] on button "Add New" at bounding box center [1275, 213] width 91 height 32
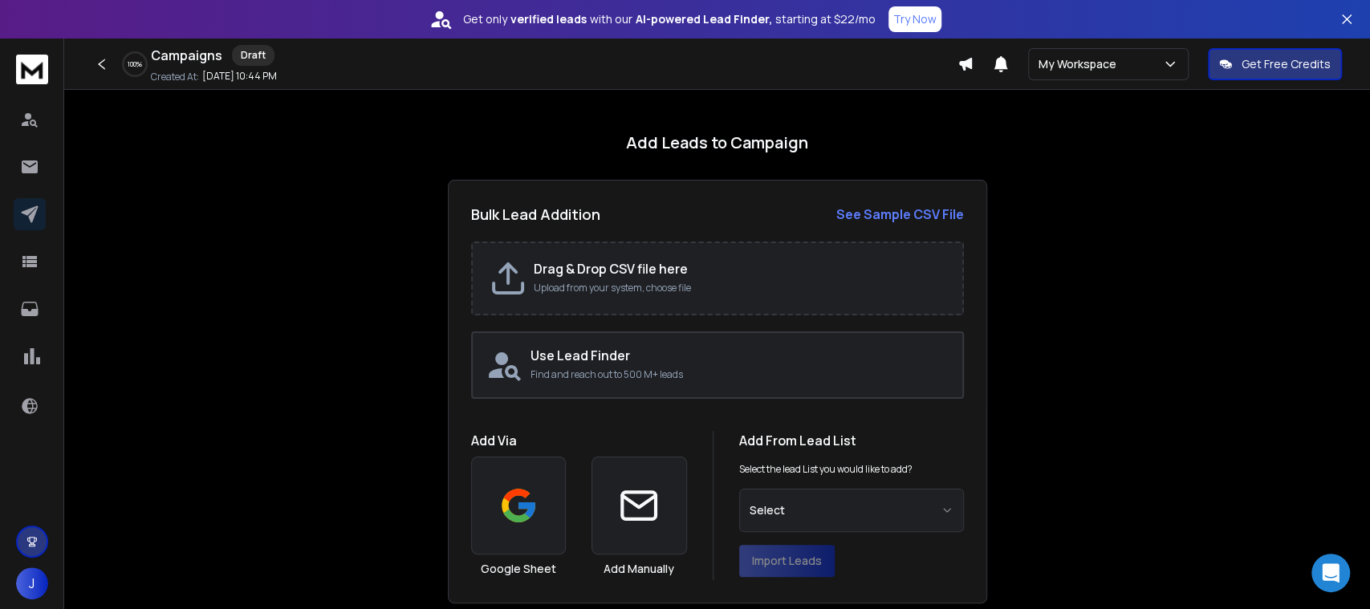
click at [705, 291] on p "Upload from your system, choose file" at bounding box center [740, 288] width 413 height 13
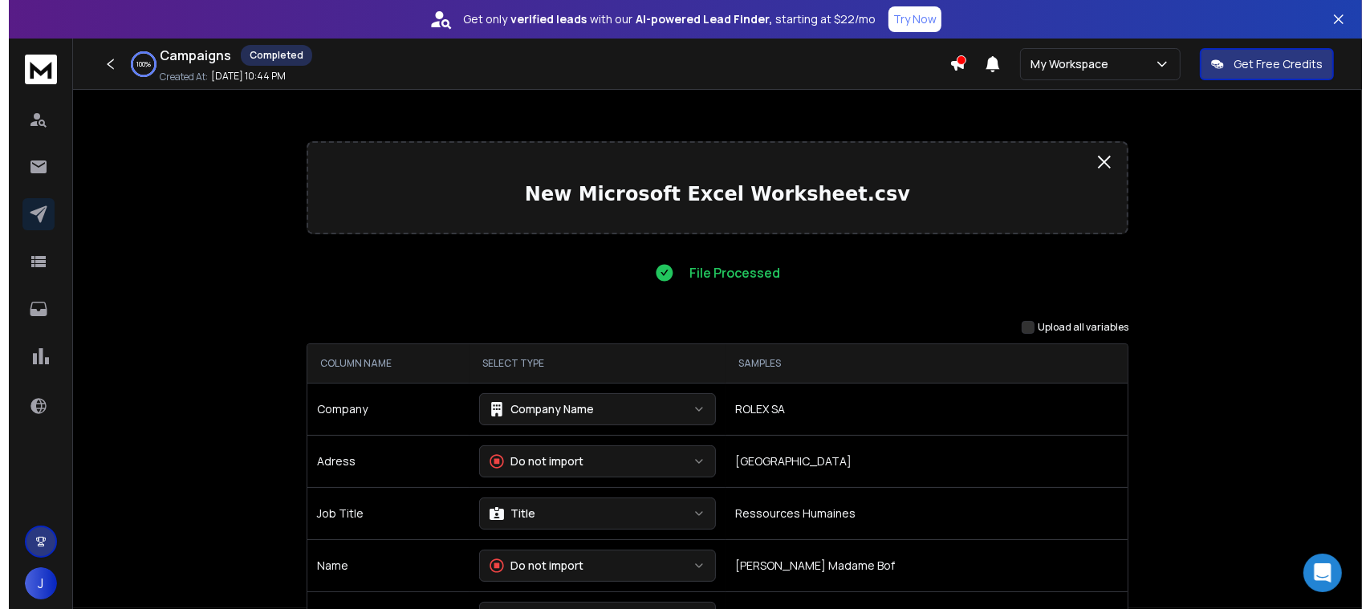
scroll to position [107, 0]
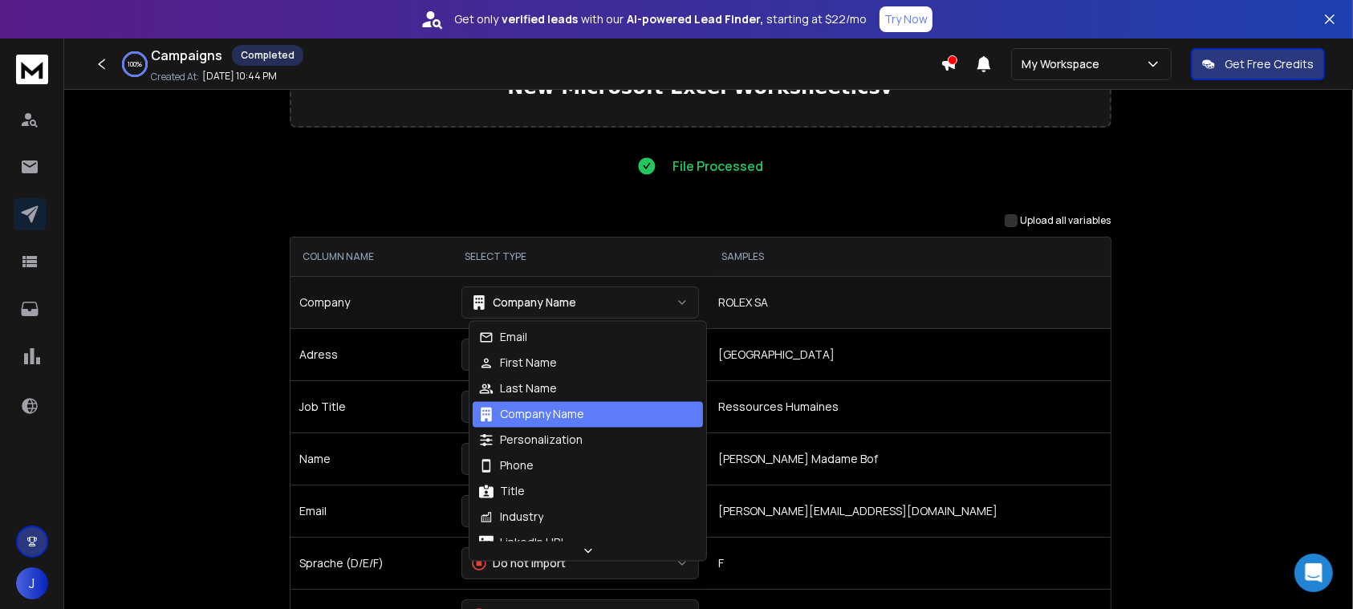
click at [506, 299] on div "Company Name" at bounding box center [524, 303] width 104 height 16
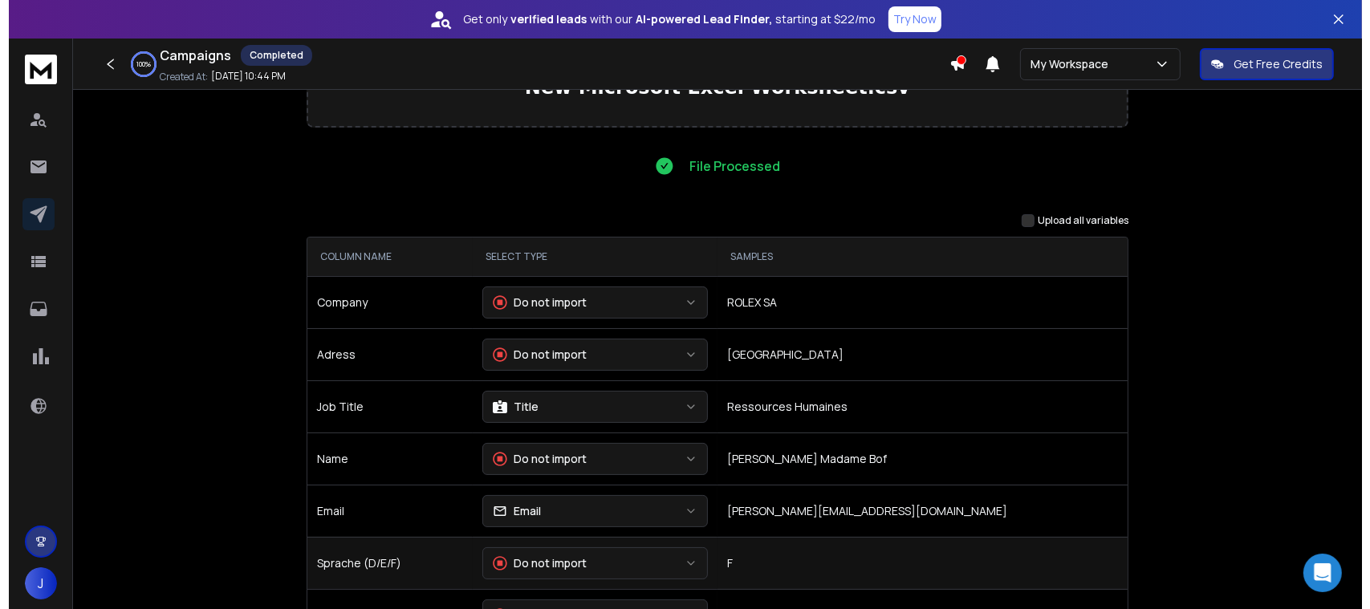
scroll to position [213, 0]
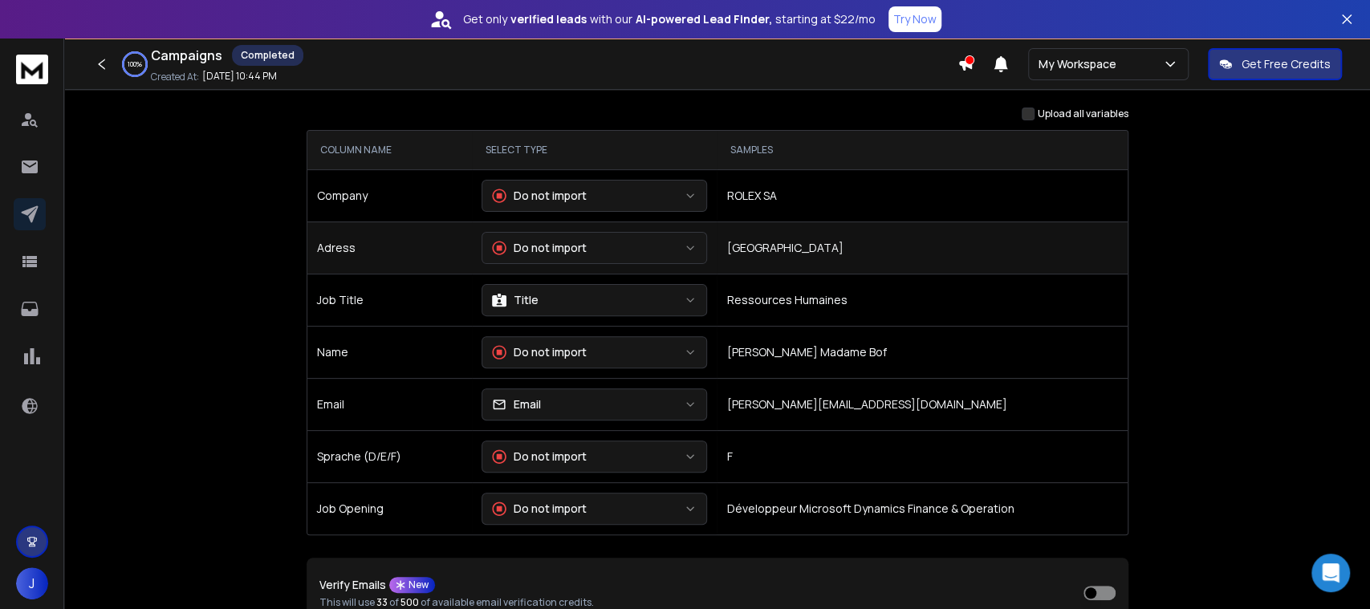
click at [578, 237] on button "Do not import" at bounding box center [595, 248] width 226 height 32
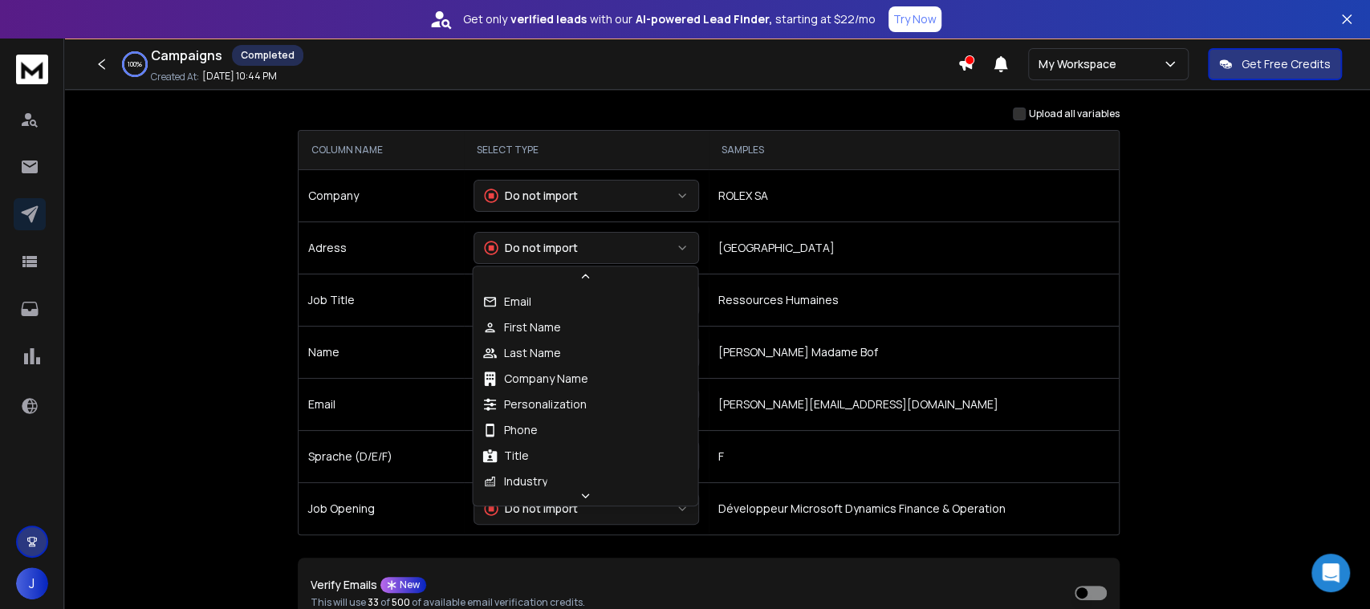
scroll to position [161, 0]
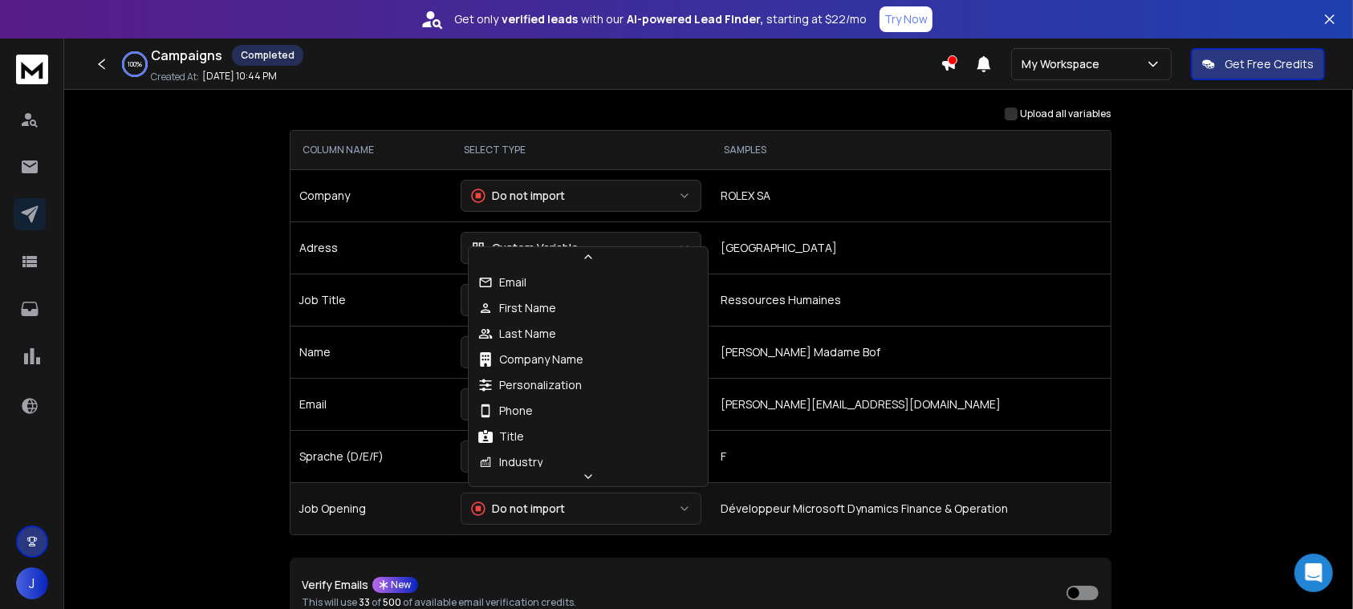
click at [533, 498] on button "Do not import" at bounding box center [581, 509] width 241 height 32
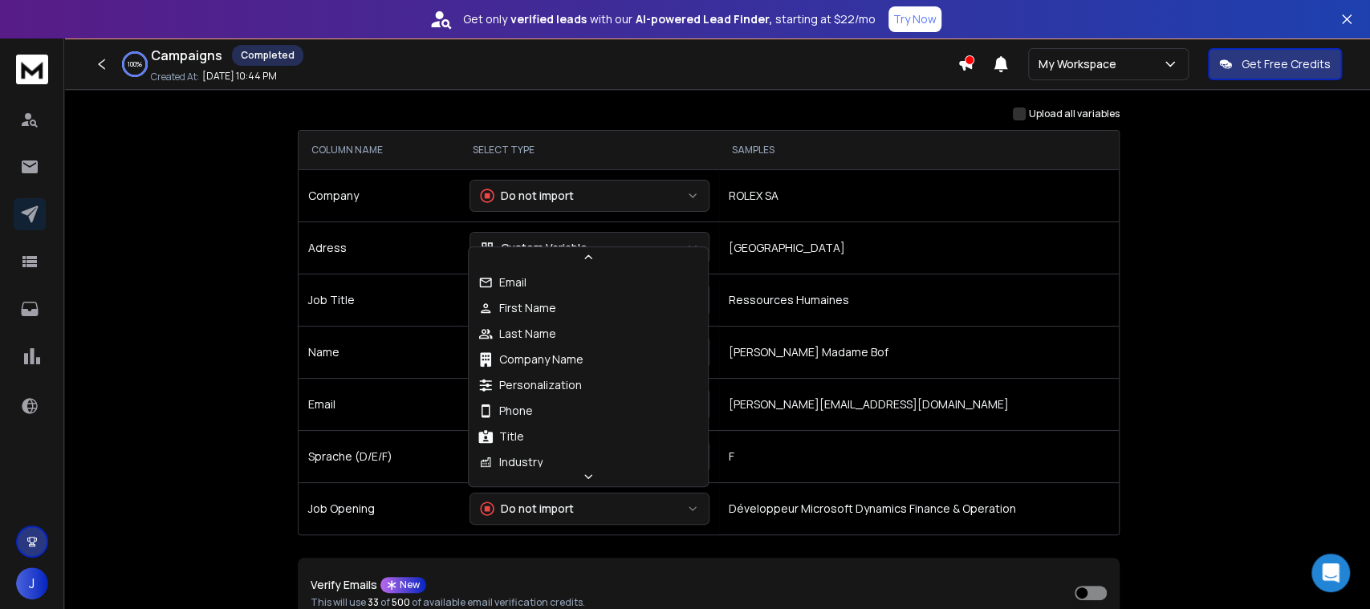
scroll to position [145, 0]
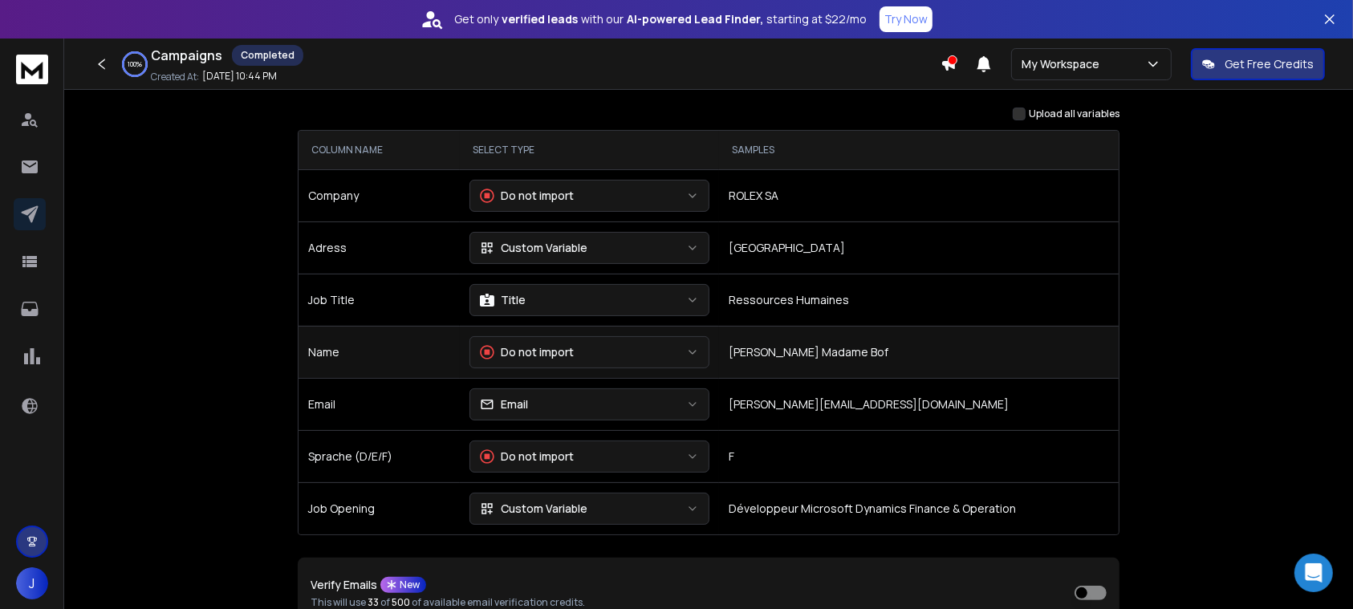
click at [531, 357] on div "Do not import" at bounding box center [527, 352] width 94 height 16
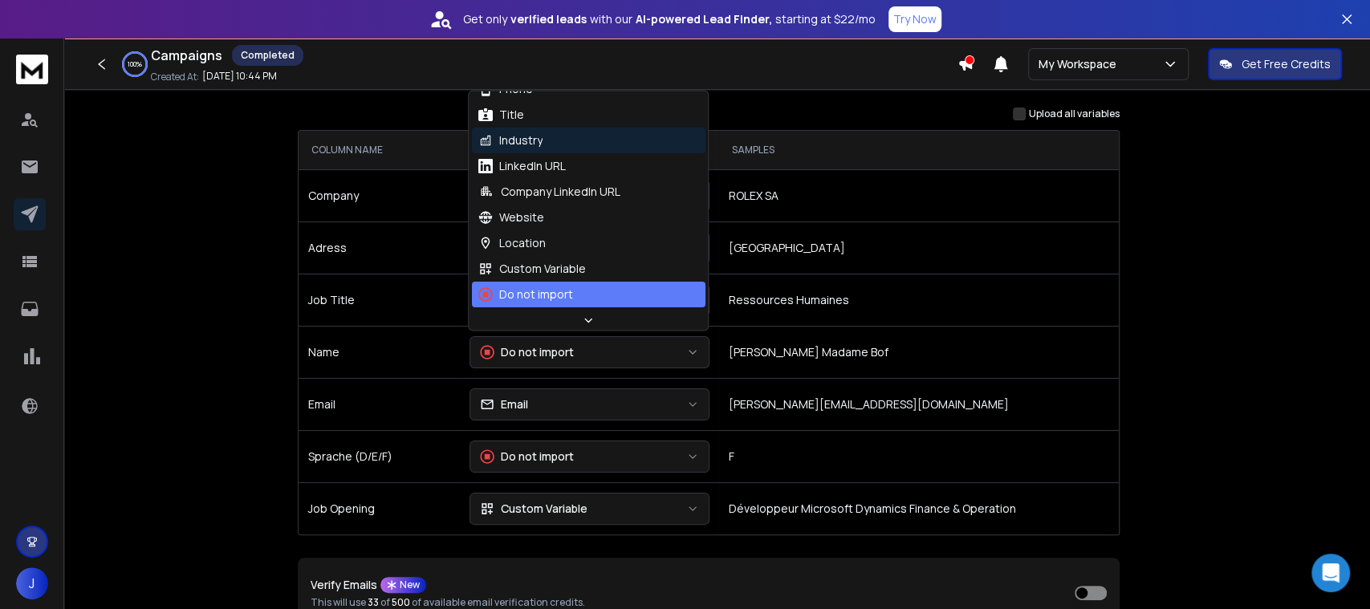
scroll to position [0, 0]
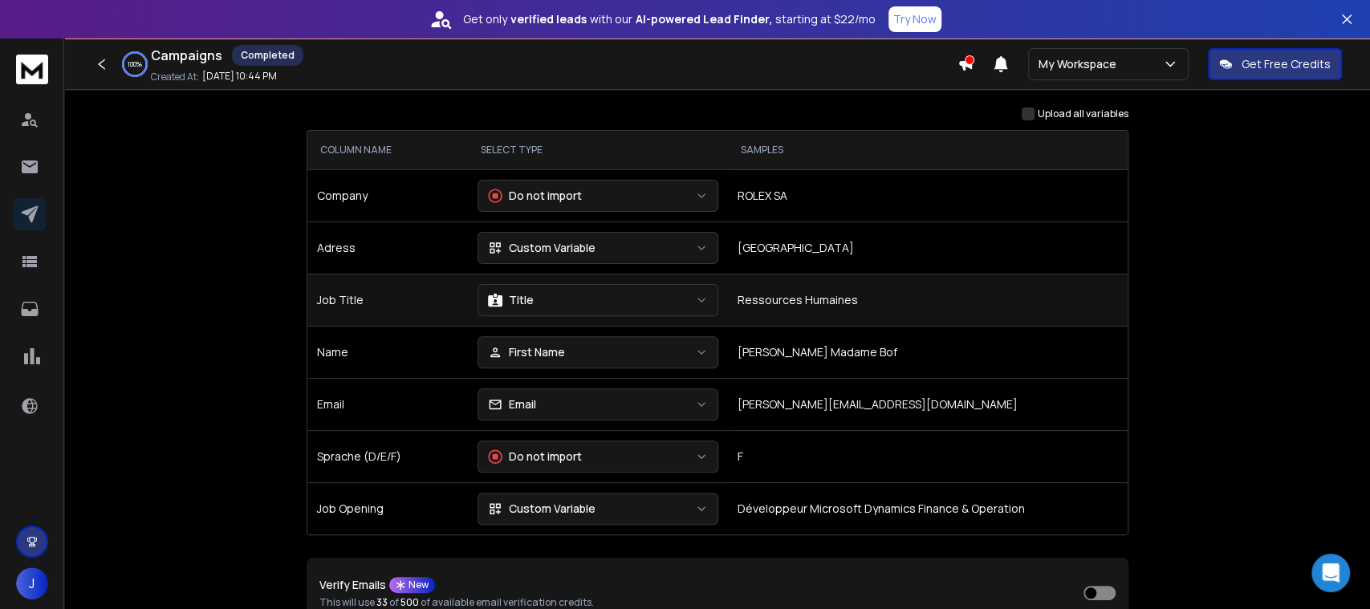
click at [554, 303] on button "Title" at bounding box center [598, 300] width 241 height 32
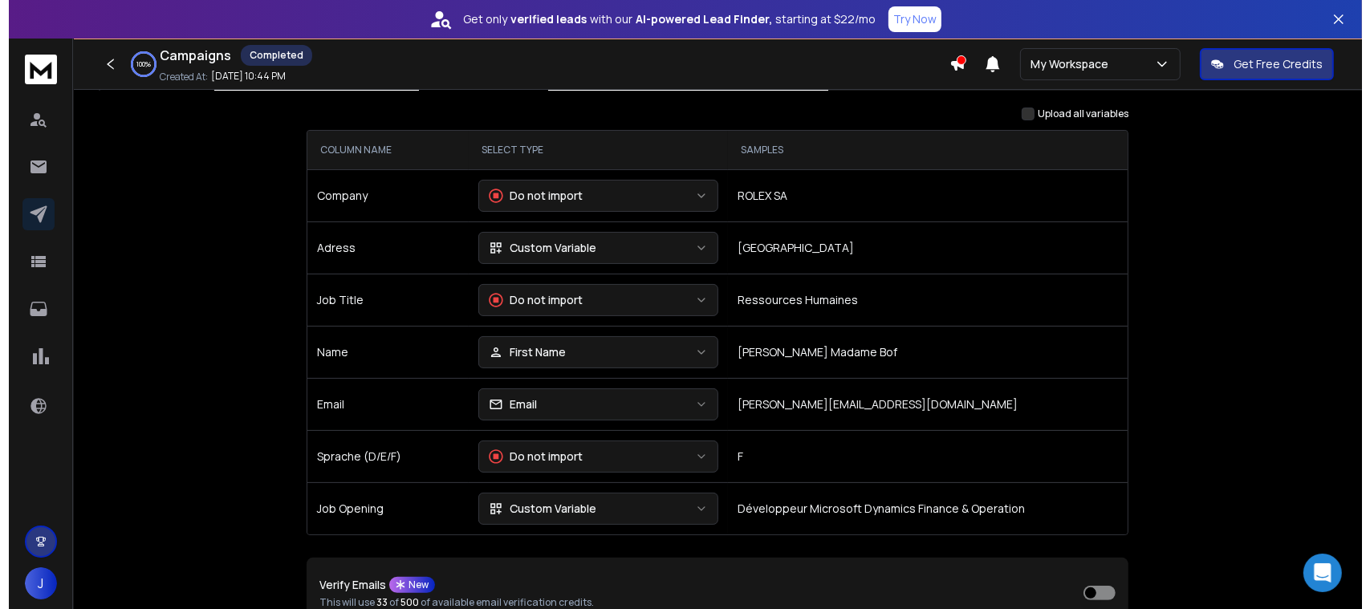
scroll to position [380, 0]
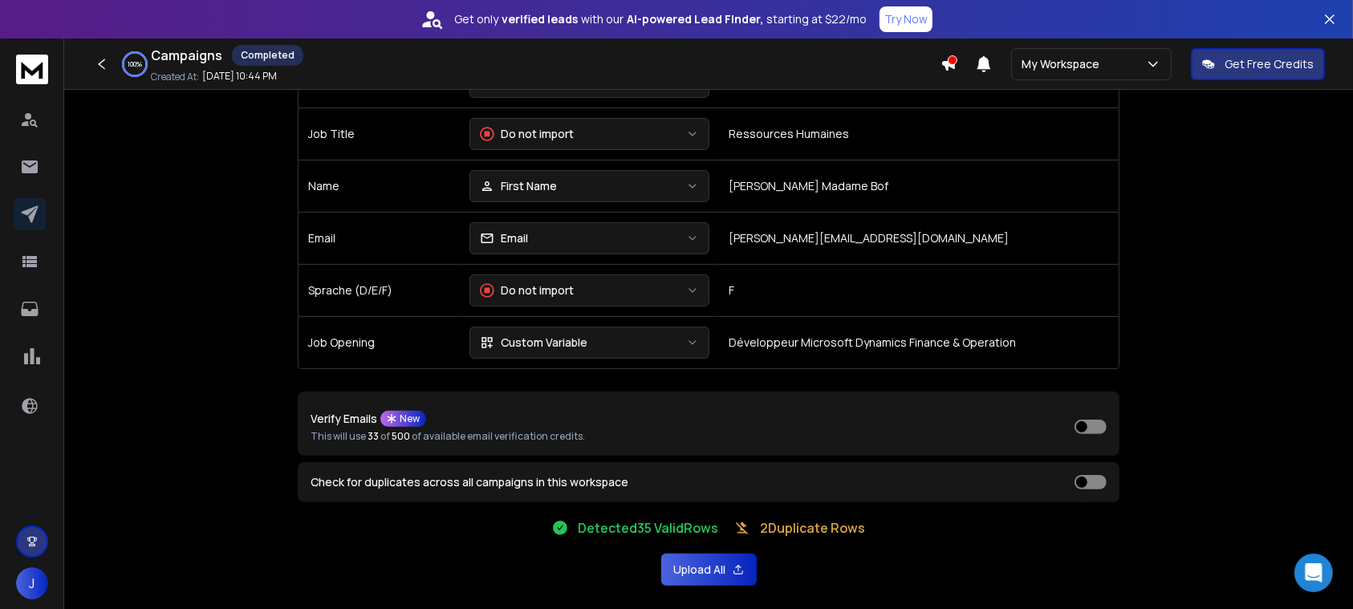
click at [682, 565] on button "Upload All" at bounding box center [709, 570] width 96 height 32
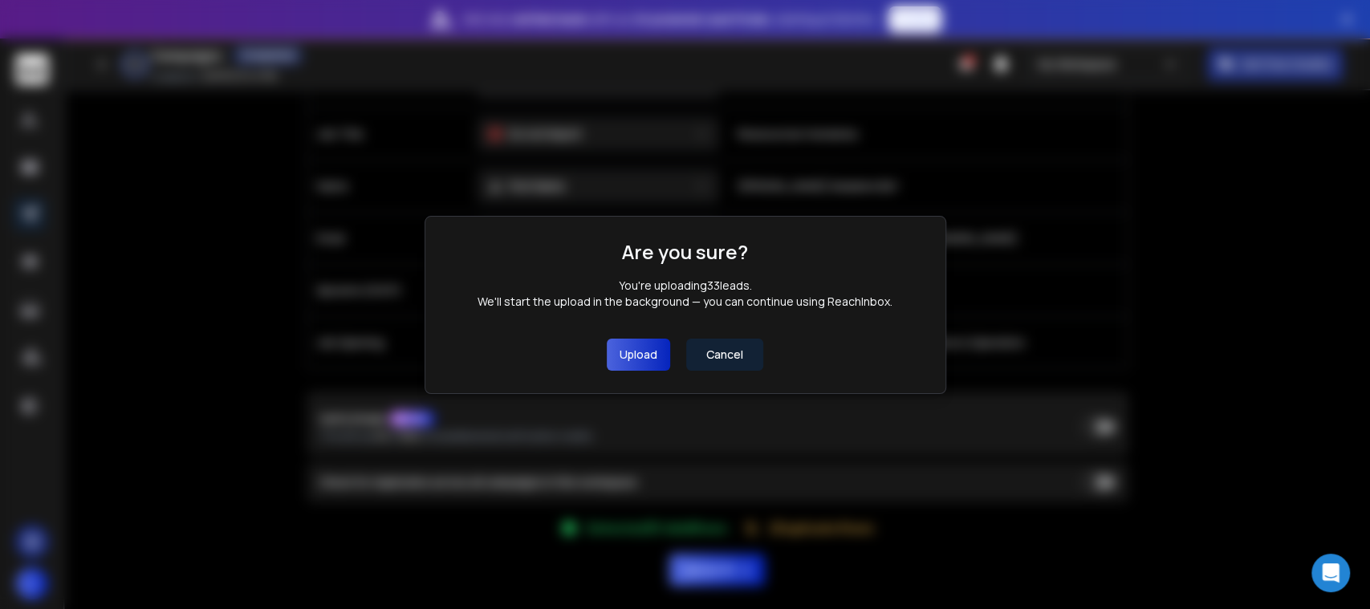
click at [644, 351] on button "Upload" at bounding box center [638, 355] width 63 height 32
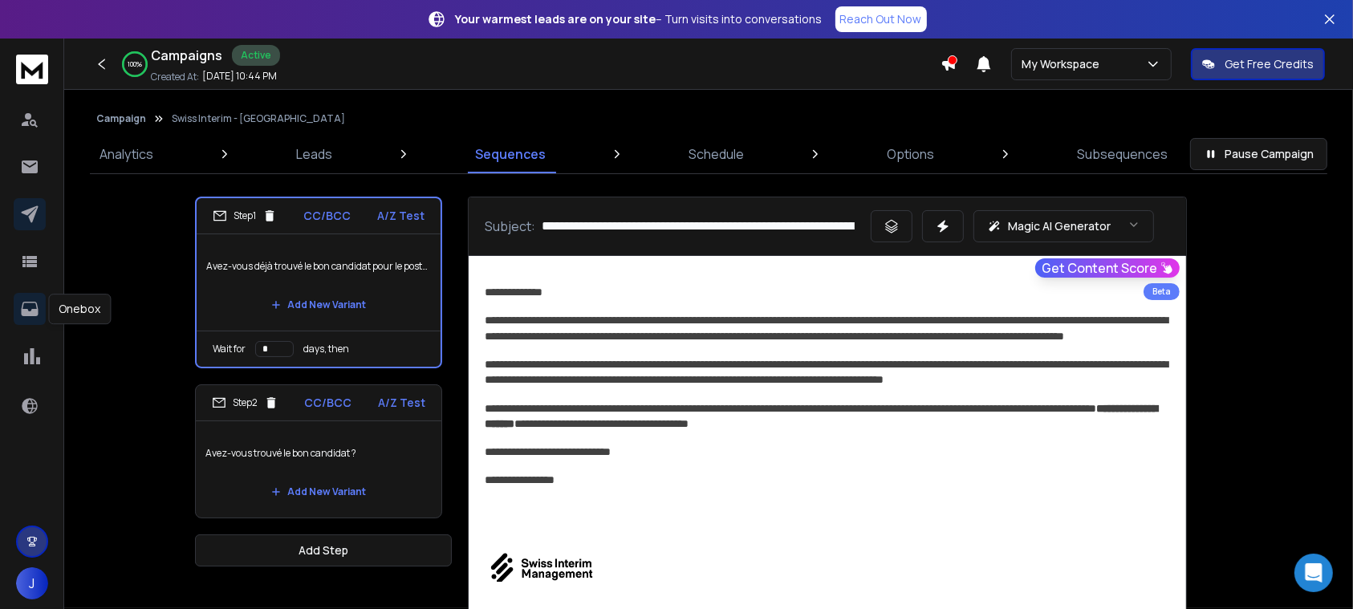
click at [36, 301] on icon at bounding box center [29, 308] width 19 height 19
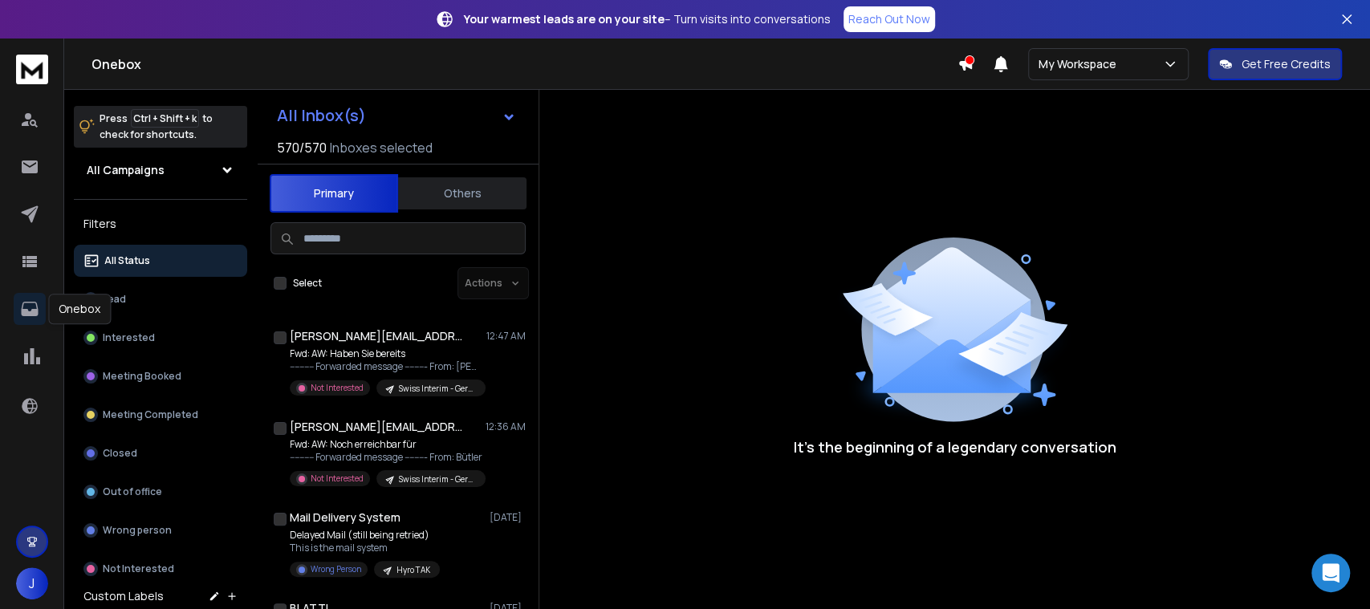
scroll to position [317, 0]
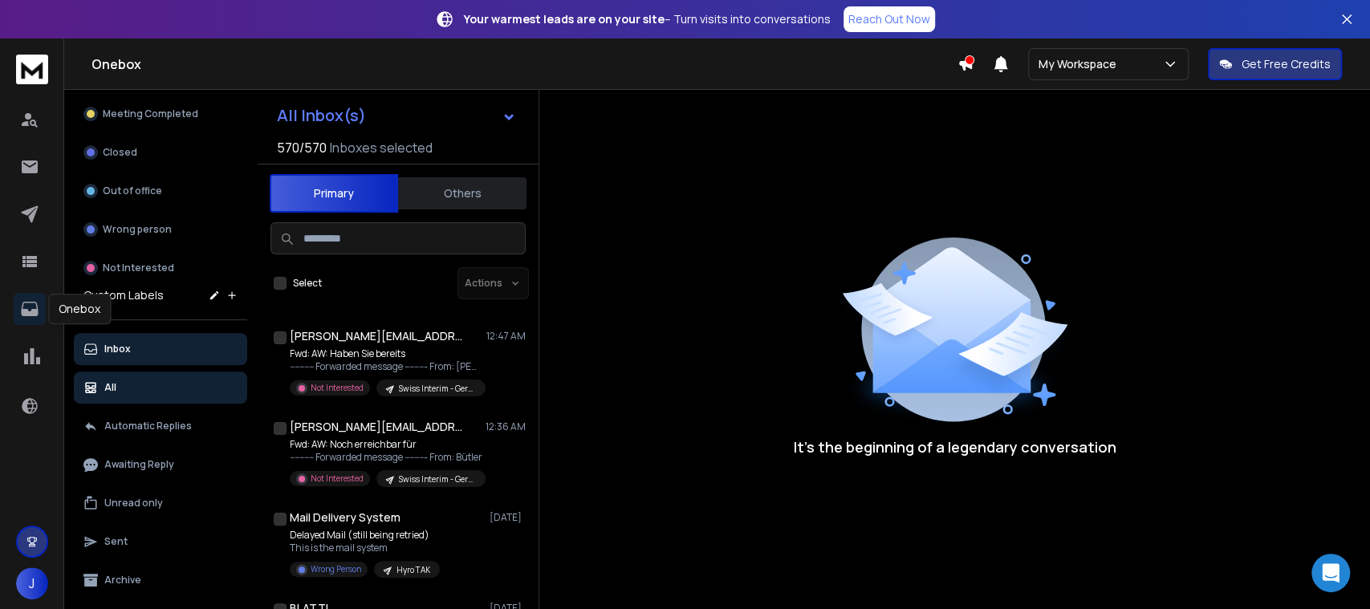
click at [140, 375] on button "All" at bounding box center [160, 388] width 173 height 32
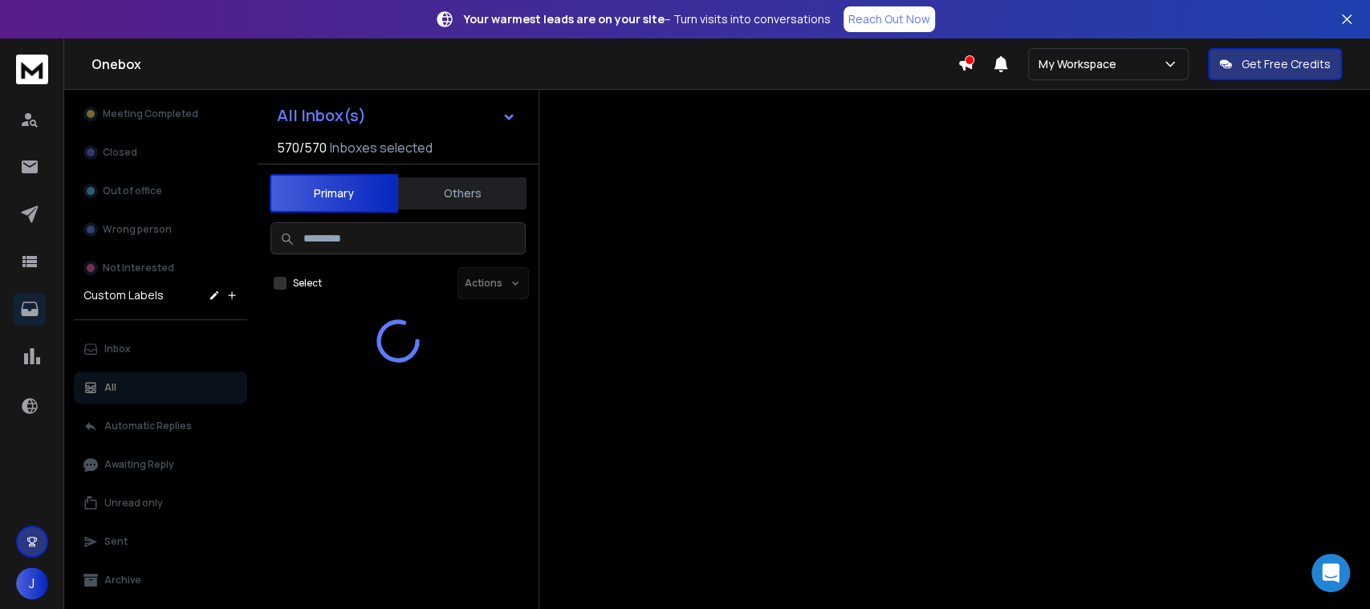
scroll to position [0, 0]
